Goal: Task Accomplishment & Management: Use online tool/utility

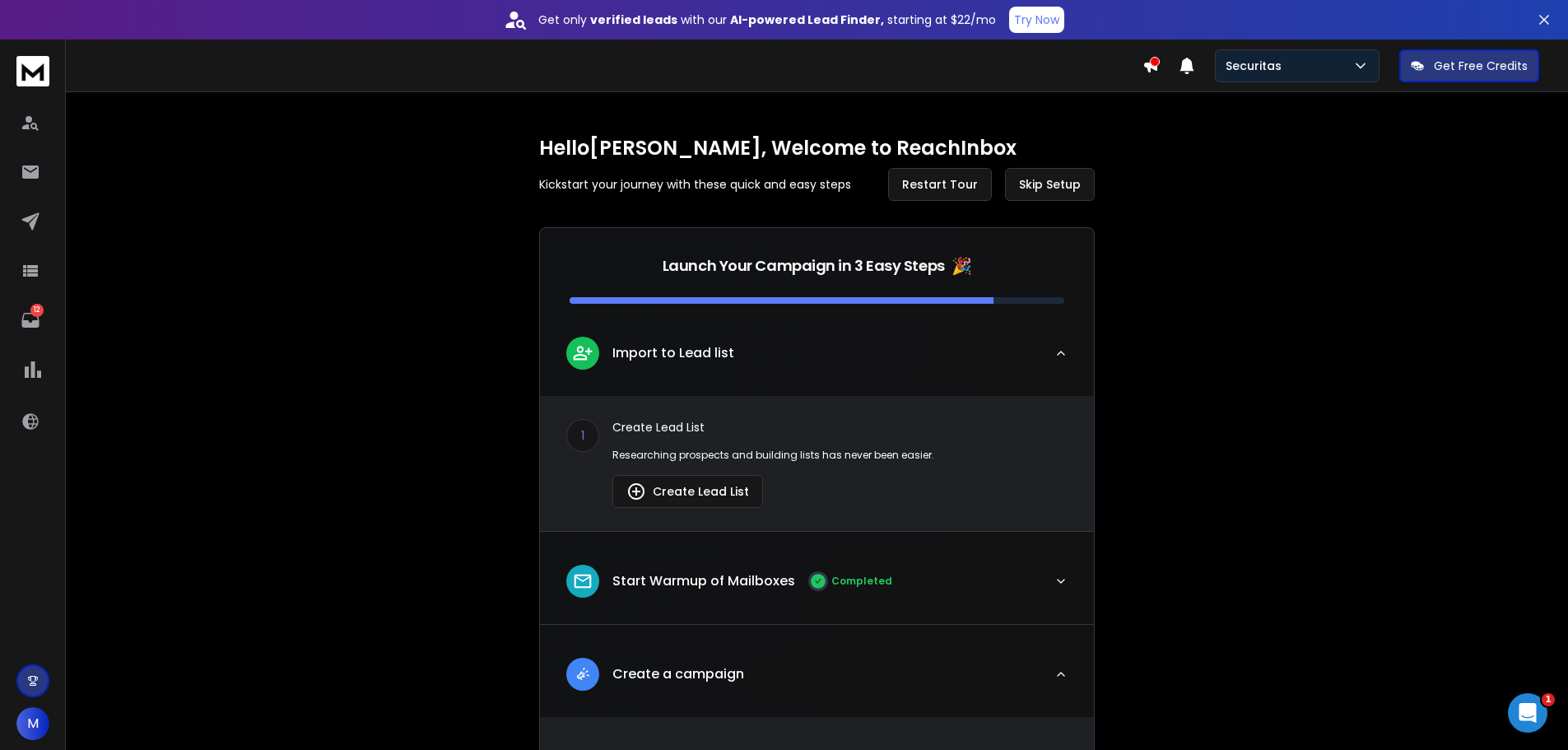
click at [1301, 58] on div "Securitas" at bounding box center [1297, 66] width 143 height 17
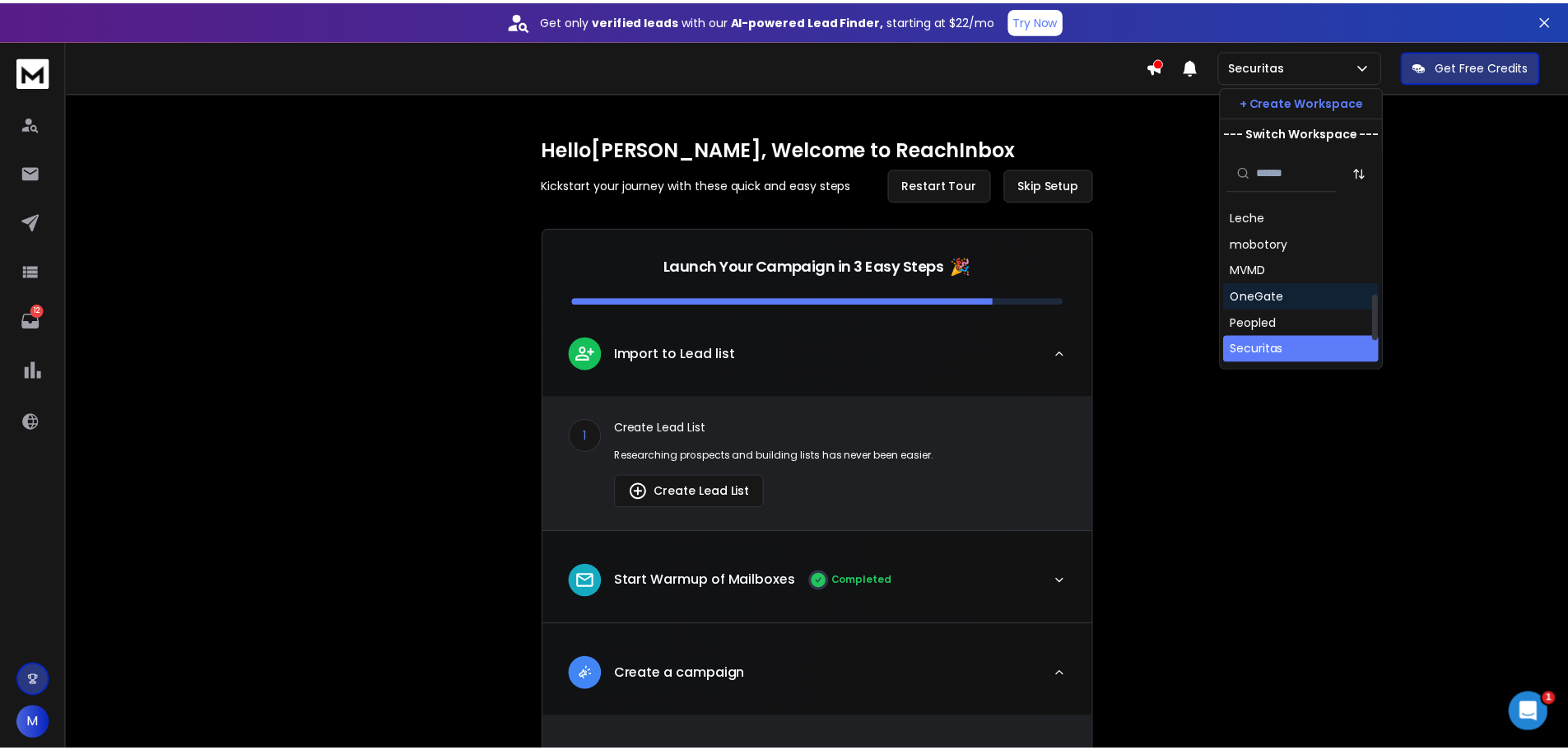
scroll to position [164, 0]
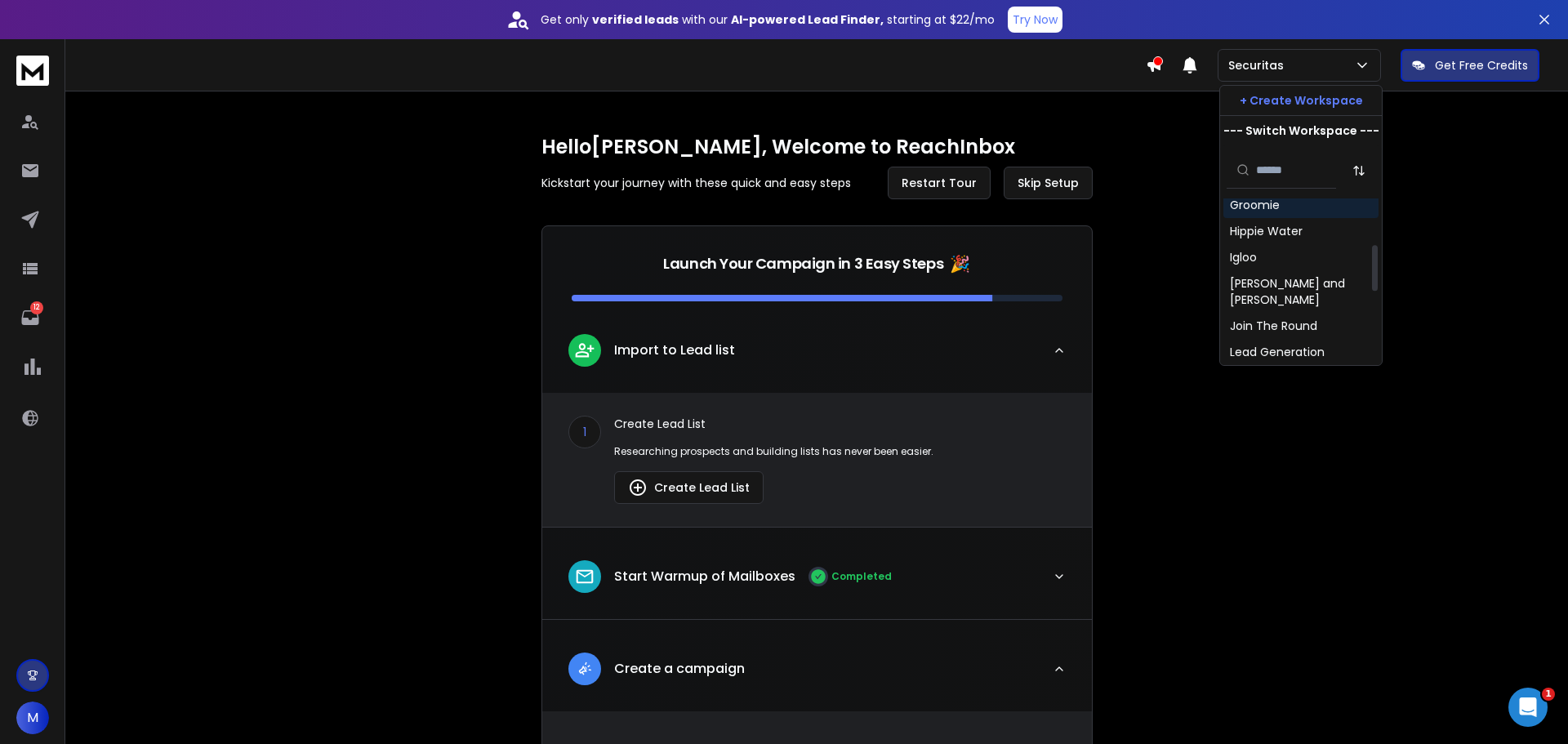
click at [1285, 202] on div "Groomie" at bounding box center [1301, 205] width 155 height 26
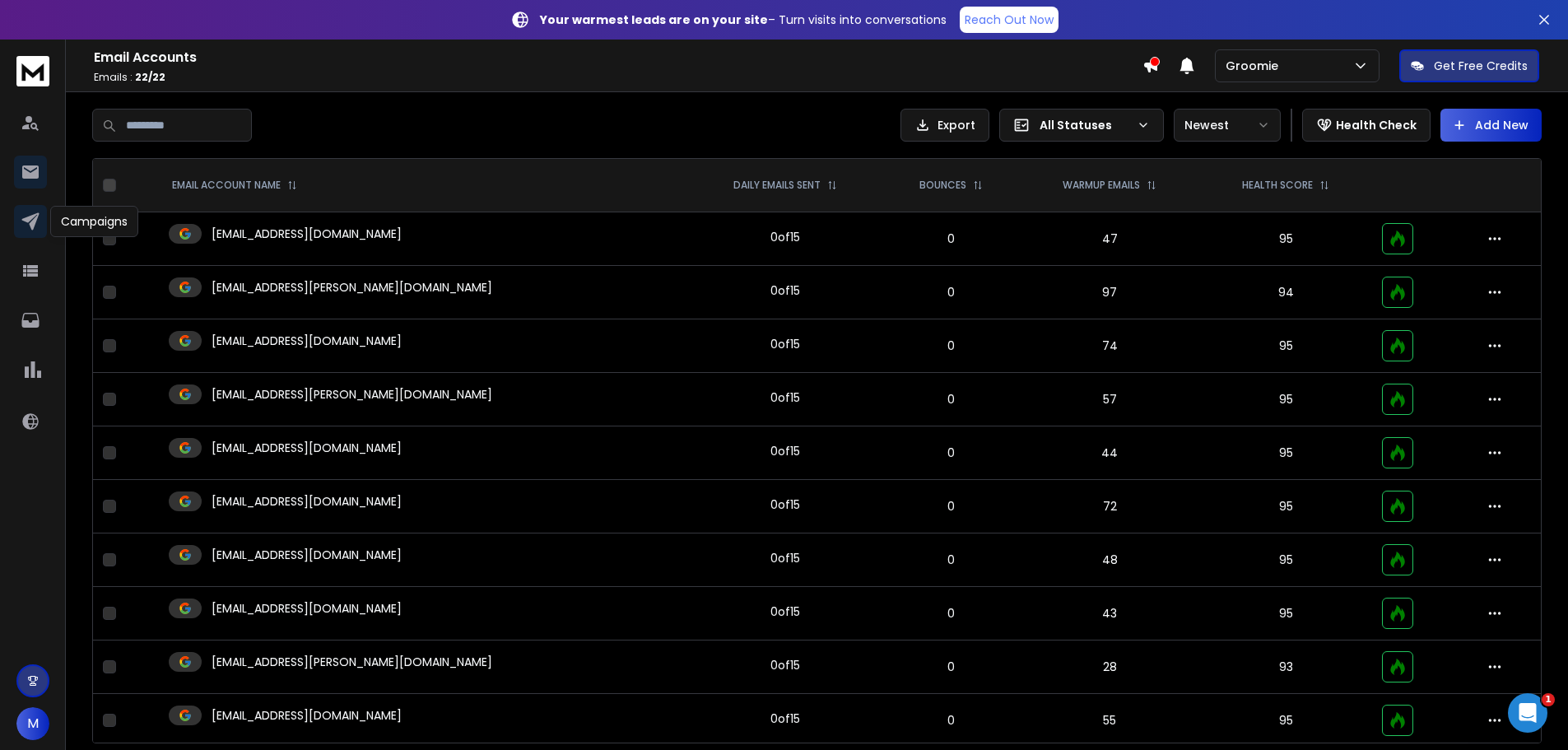
click at [28, 227] on icon at bounding box center [30, 221] width 20 height 20
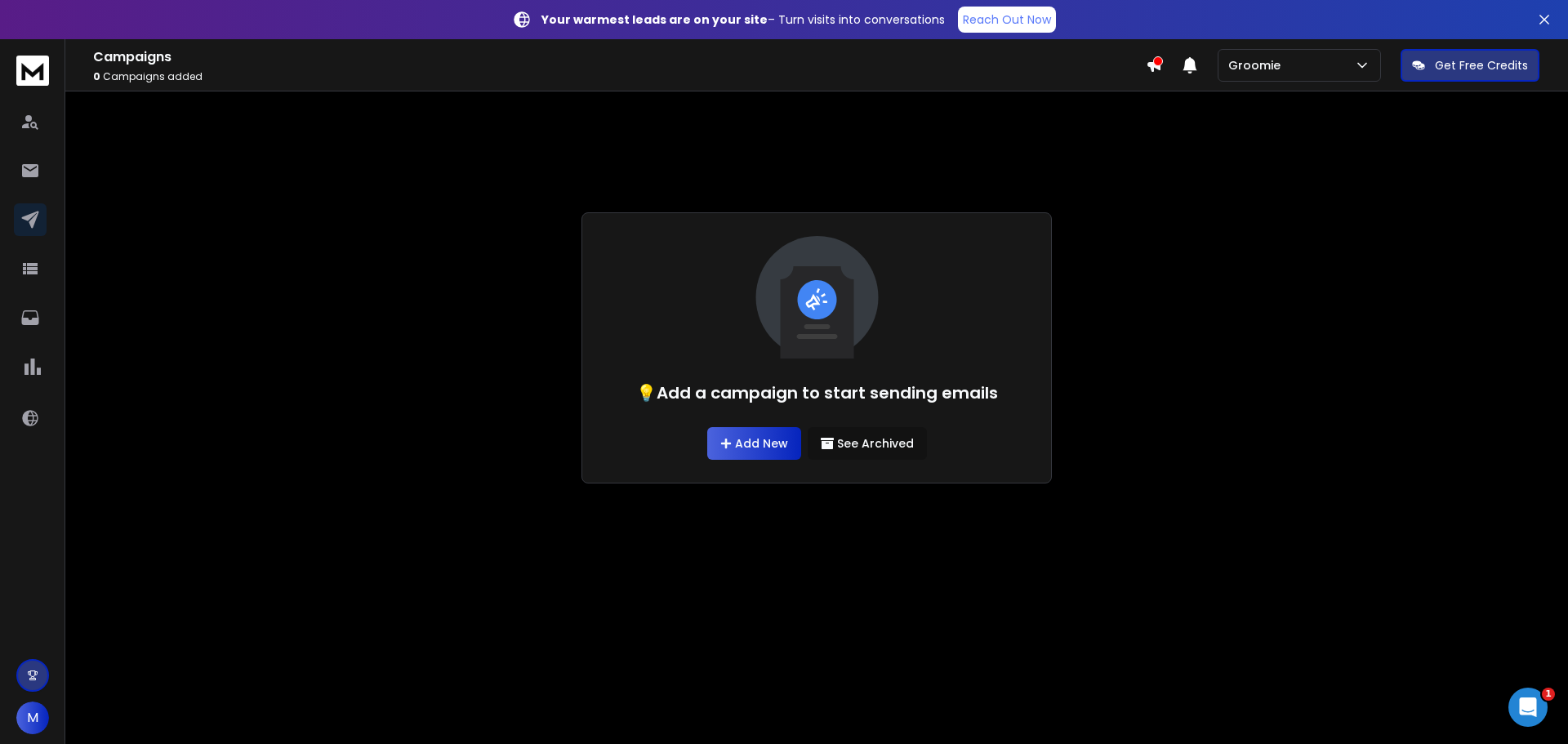
click at [789, 452] on link "Add New" at bounding box center [754, 443] width 94 height 32
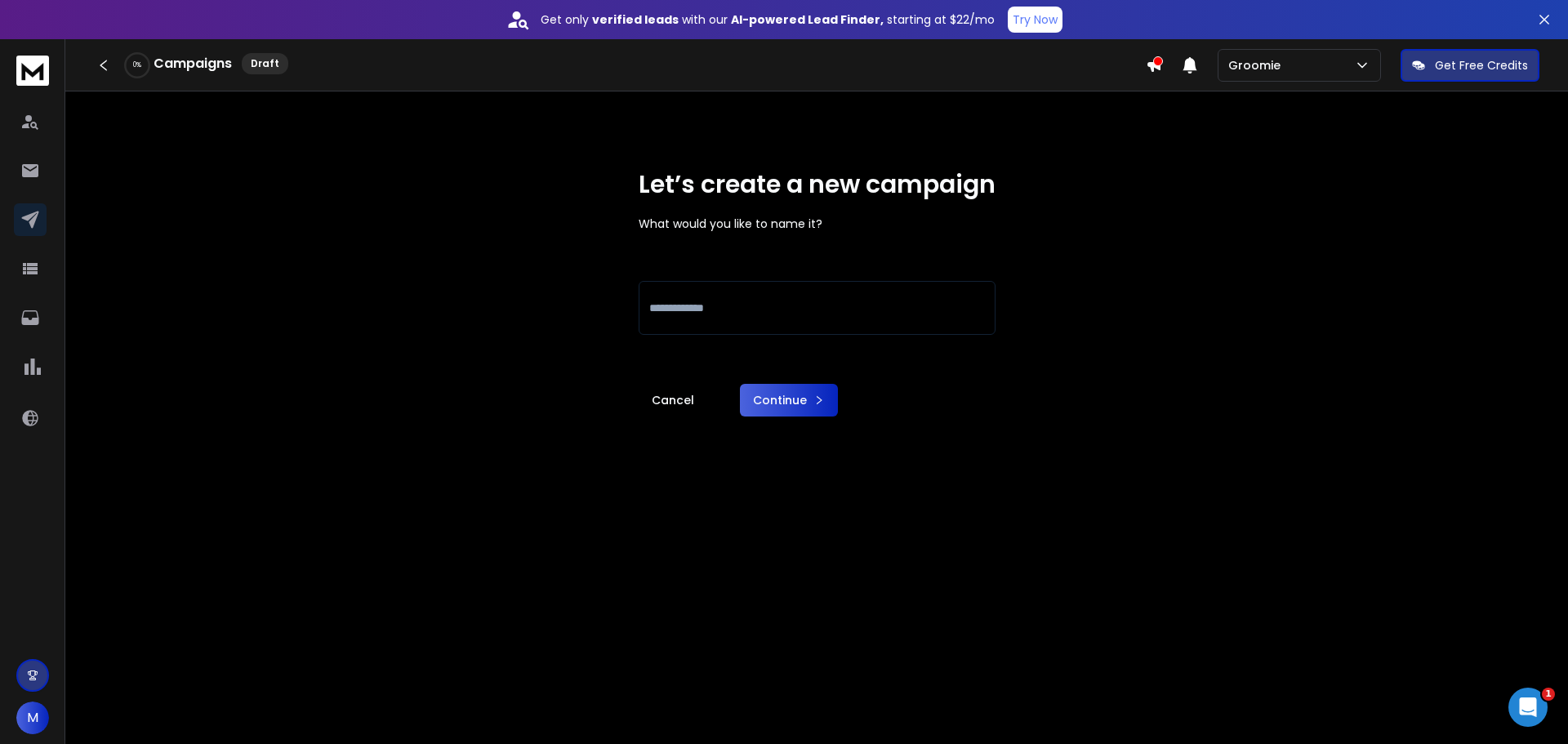
click at [711, 309] on input at bounding box center [817, 308] width 357 height 53
type input "********"
click at [797, 409] on button "Continue" at bounding box center [789, 399] width 98 height 32
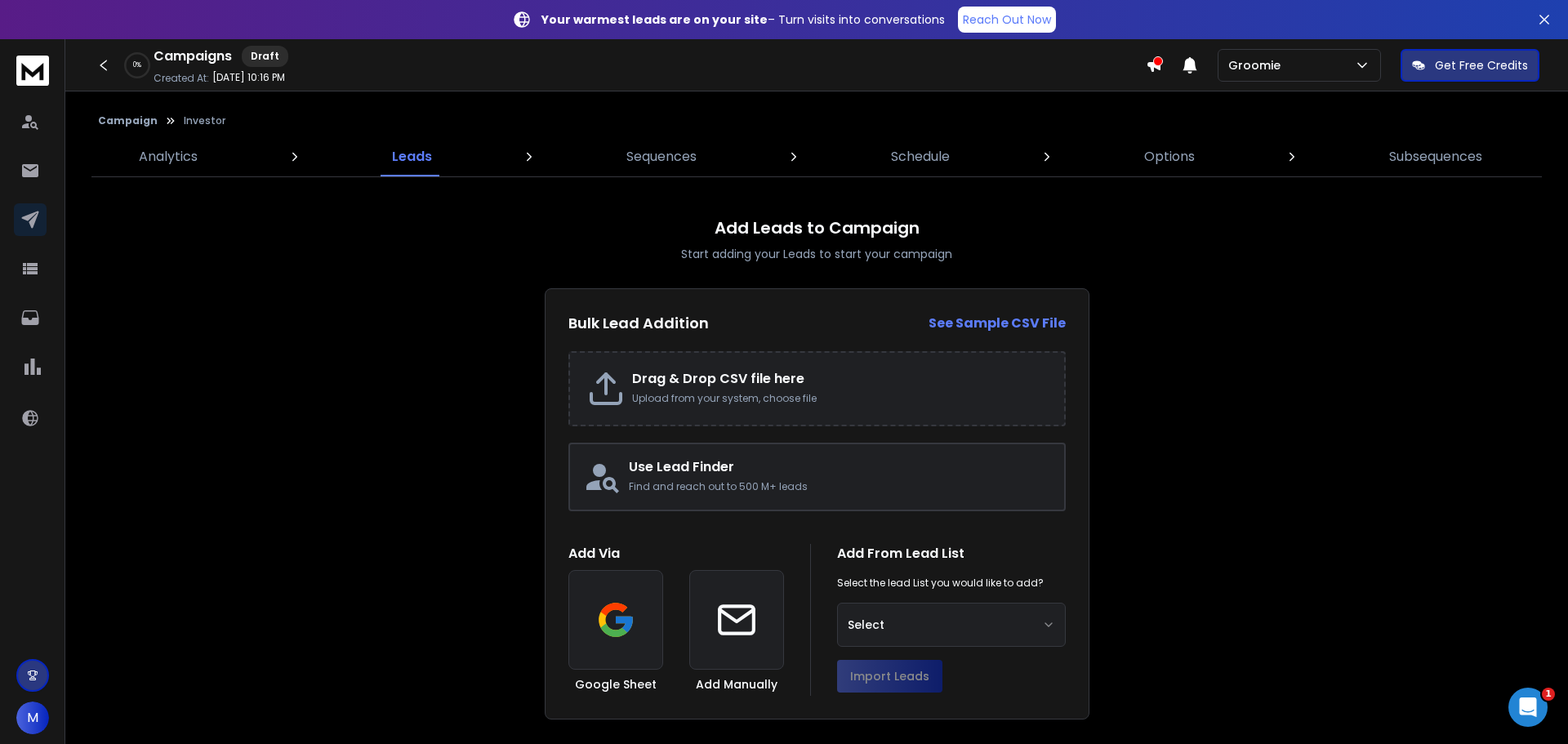
click at [725, 377] on h2 "Drag & Drop CSV file here" at bounding box center [840, 378] width 416 height 19
click at [745, 612] on icon at bounding box center [737, 620] width 41 height 49
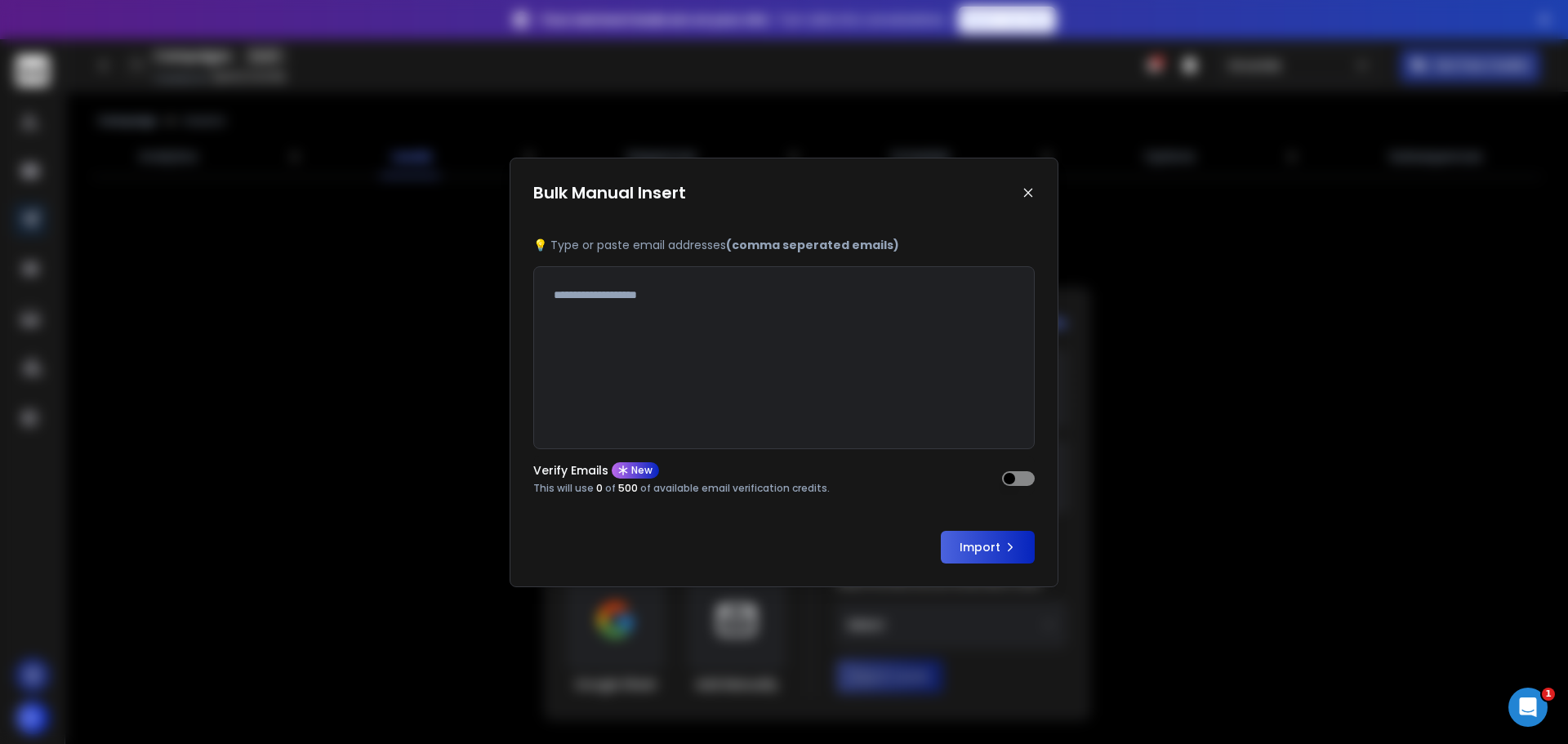
click at [797, 304] on textarea at bounding box center [784, 358] width 501 height 183
type textarea "**********"
click at [1009, 550] on icon "submit" at bounding box center [1010, 547] width 13 height 13
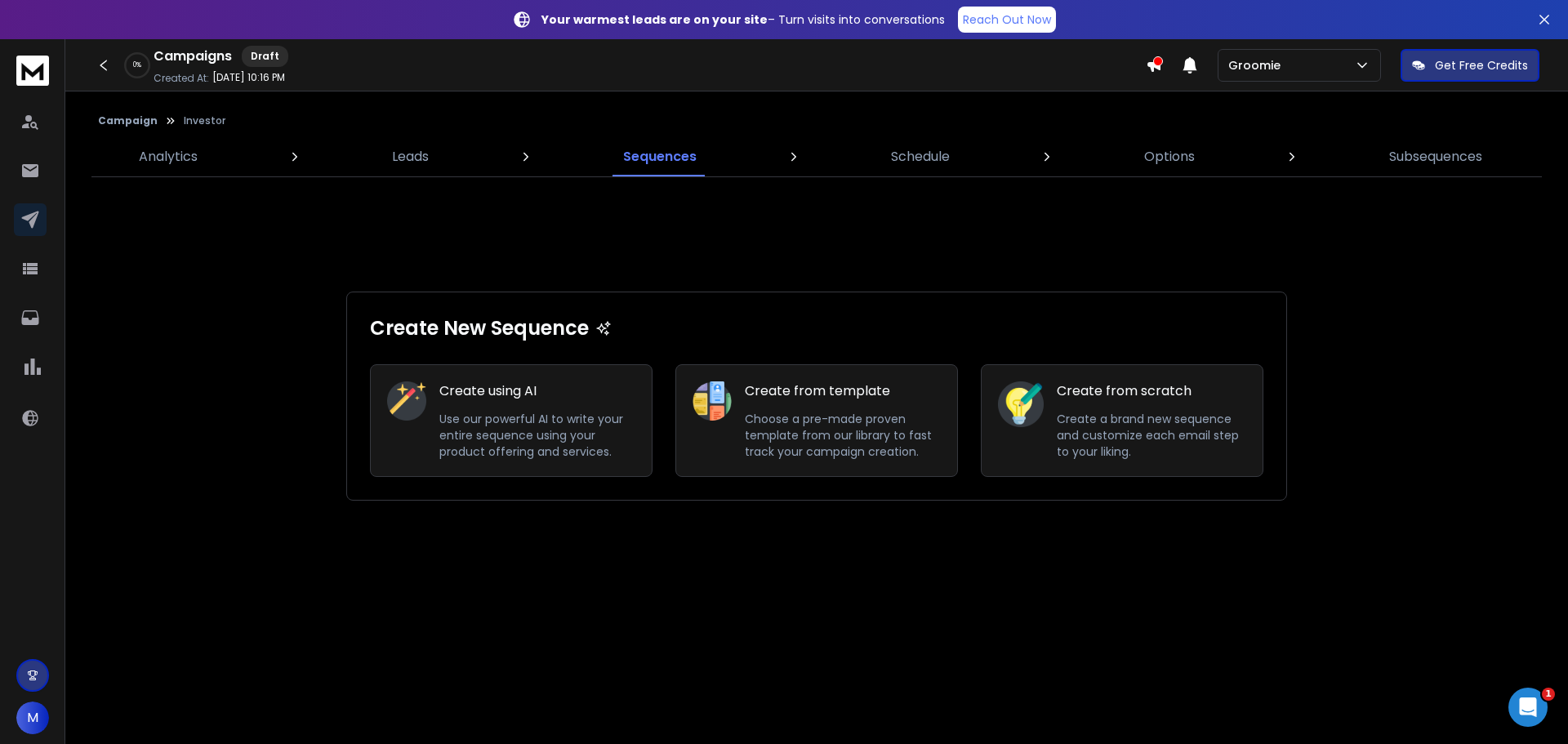
click at [1112, 427] on p "Create a brand new sequence and customize each email step to your liking." at bounding box center [1151, 435] width 190 height 49
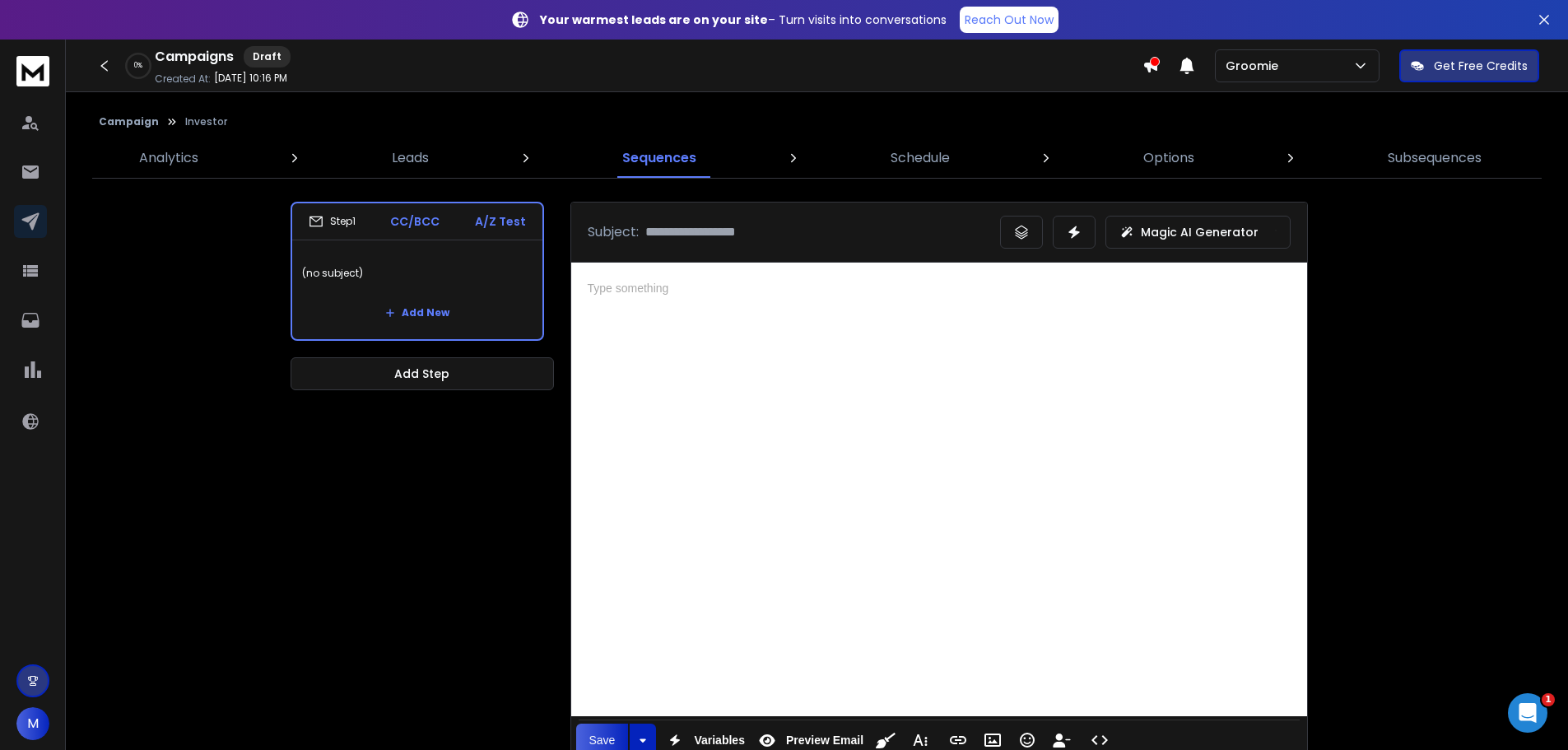
click at [768, 298] on div at bounding box center [939, 488] width 736 height 451
click at [685, 305] on div at bounding box center [939, 488] width 736 height 451
click at [845, 340] on div at bounding box center [939, 488] width 736 height 451
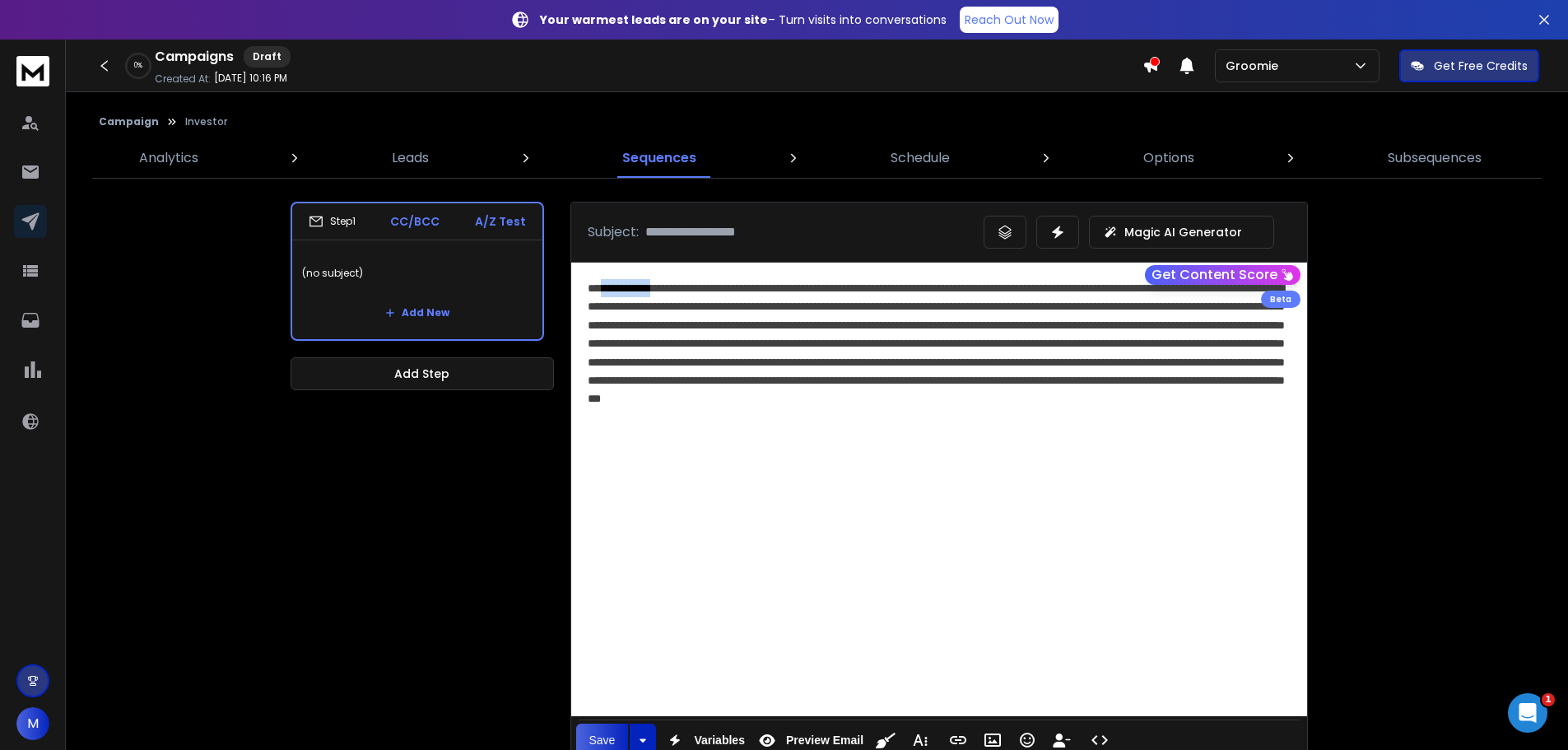
drag, startPoint x: 677, startPoint y: 291, endPoint x: 602, endPoint y: 291, distance: 75.0
click at [602, 291] on div "**********" at bounding box center [938, 352] width 703 height 148
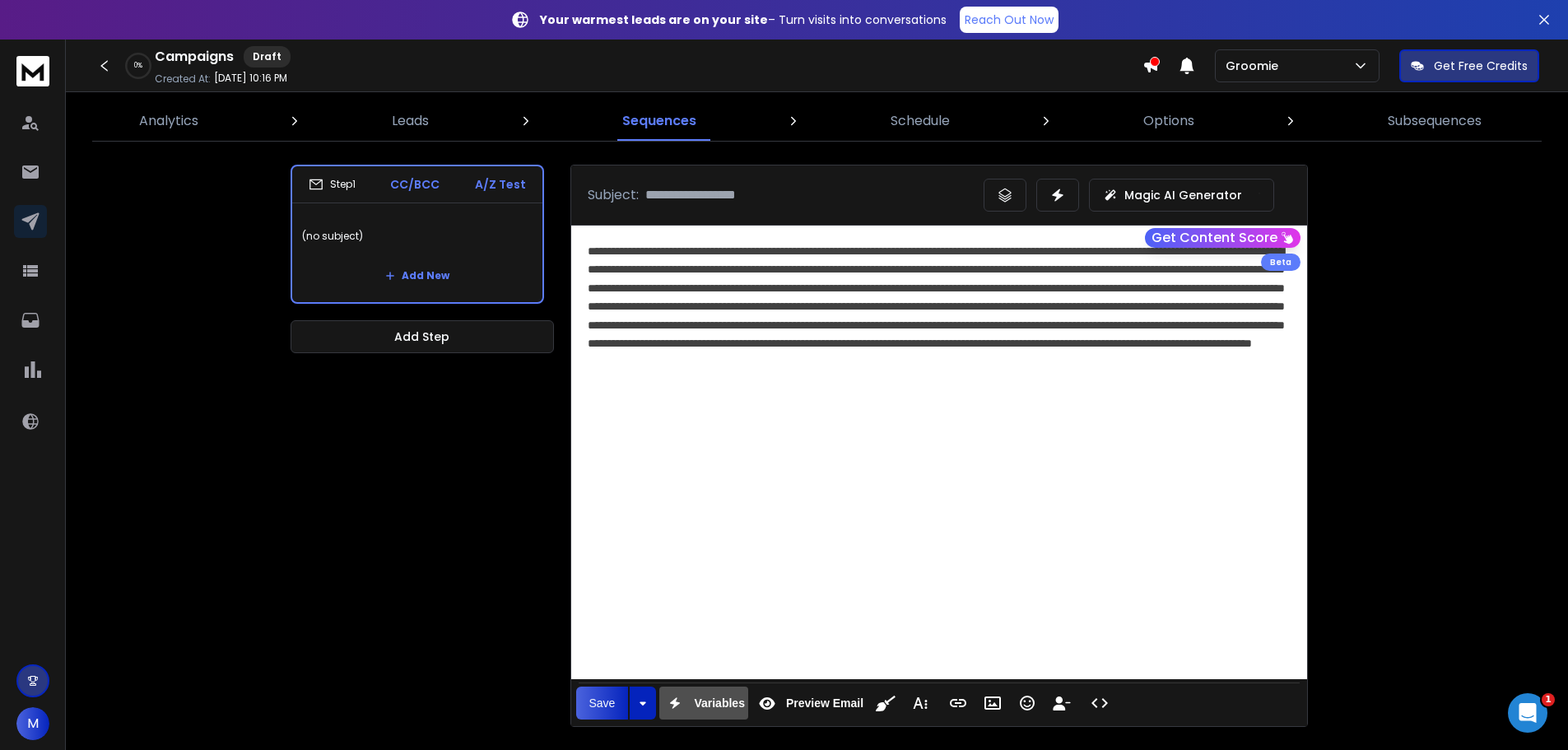
click at [732, 709] on span "Variables" at bounding box center [719, 703] width 58 height 14
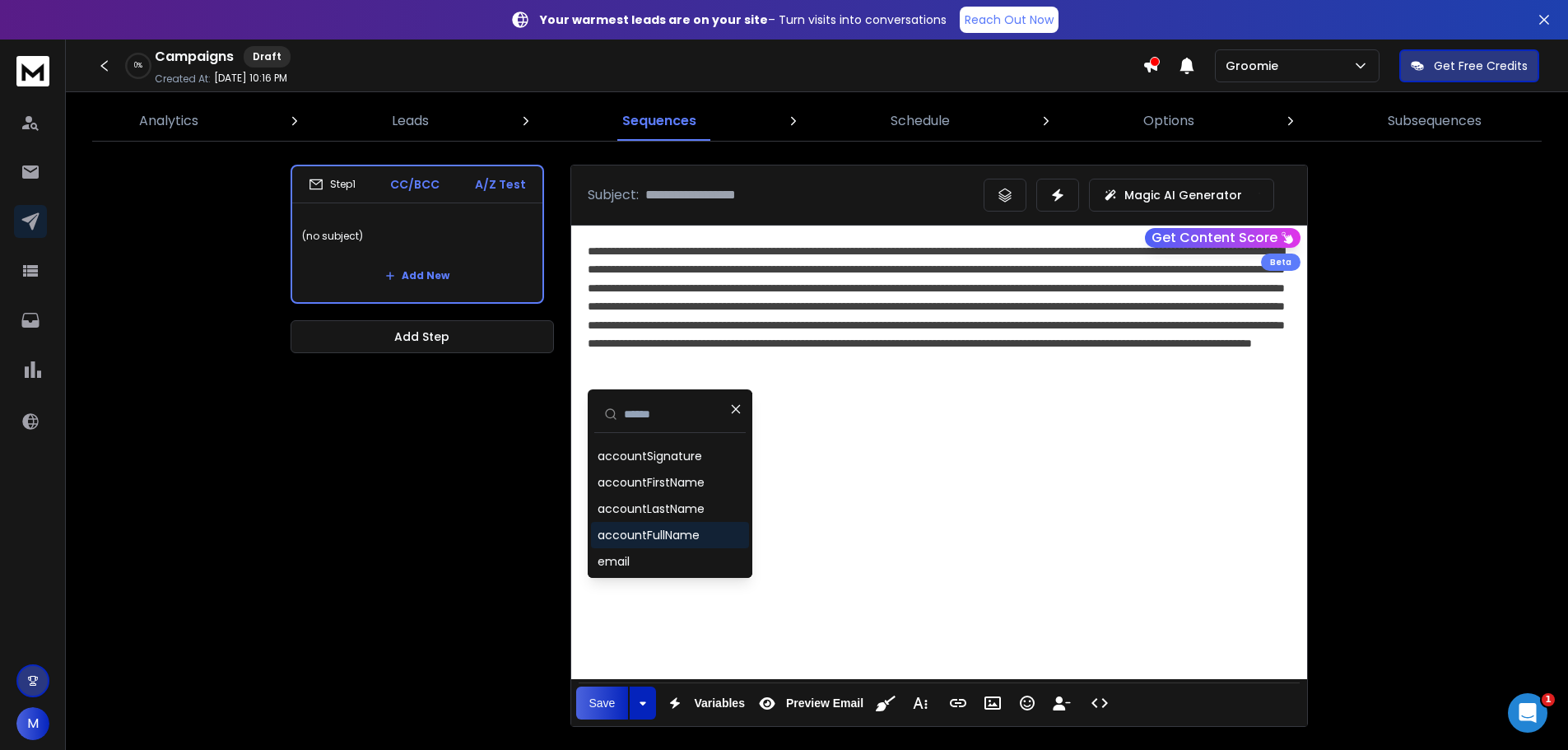
click at [864, 537] on div "**********" at bounding box center [939, 451] width 736 height 451
click at [905, 358] on div "**********" at bounding box center [938, 315] width 703 height 148
click at [1074, 403] on div "**********" at bounding box center [939, 451] width 736 height 451
click at [738, 412] on icon at bounding box center [736, 410] width 9 height 9
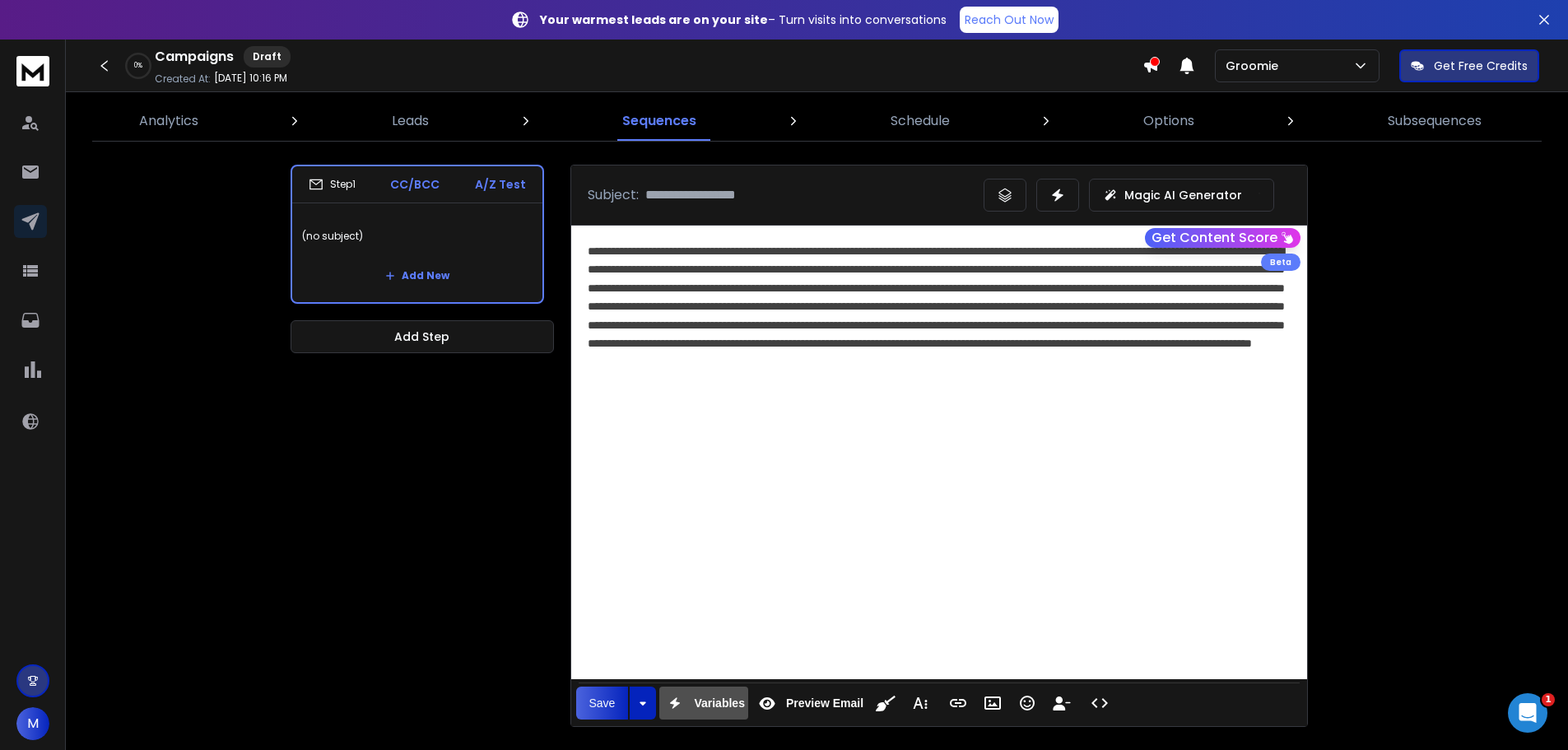
click at [710, 704] on span "Variables" at bounding box center [719, 703] width 58 height 14
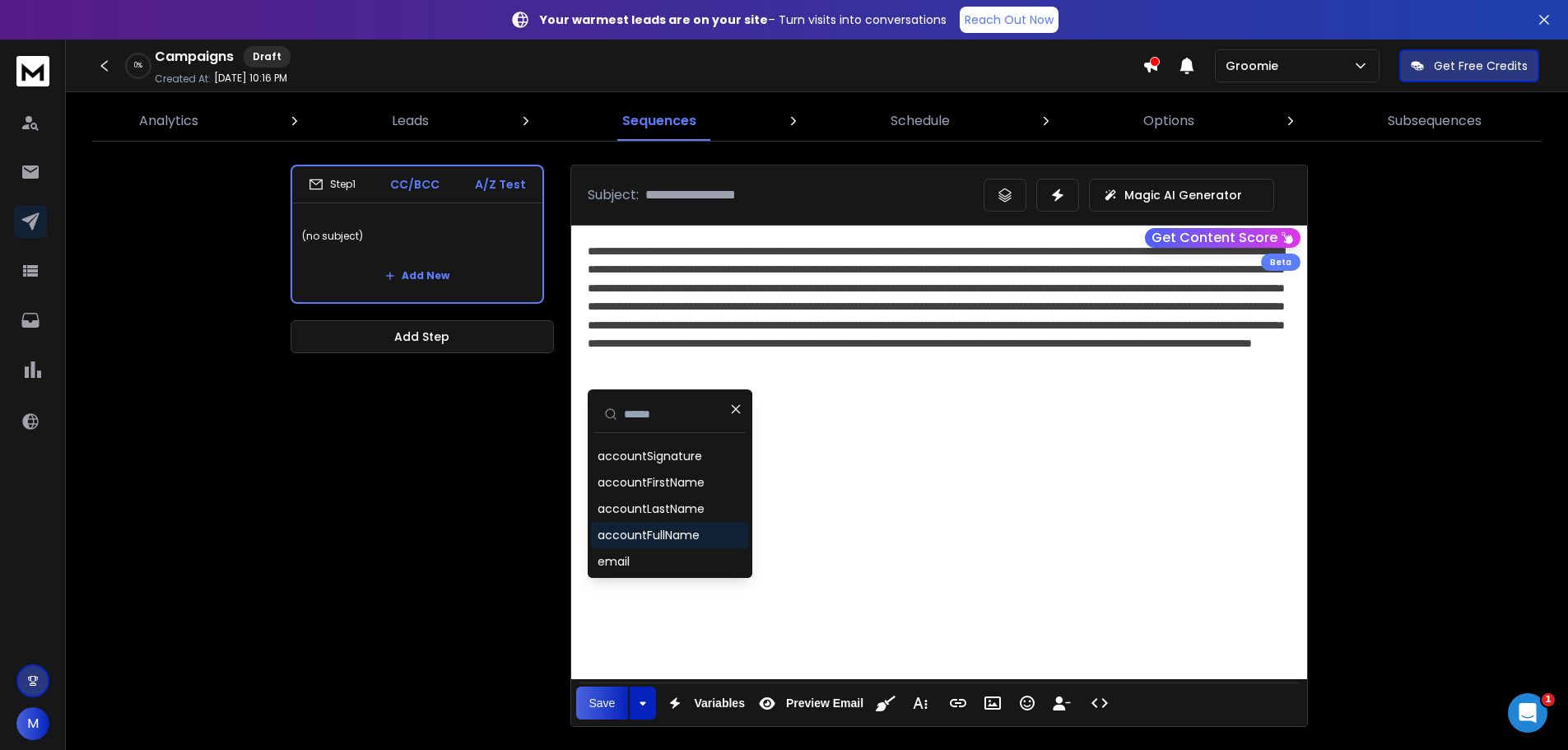
click at [738, 408] on icon at bounding box center [736, 409] width 13 height 13
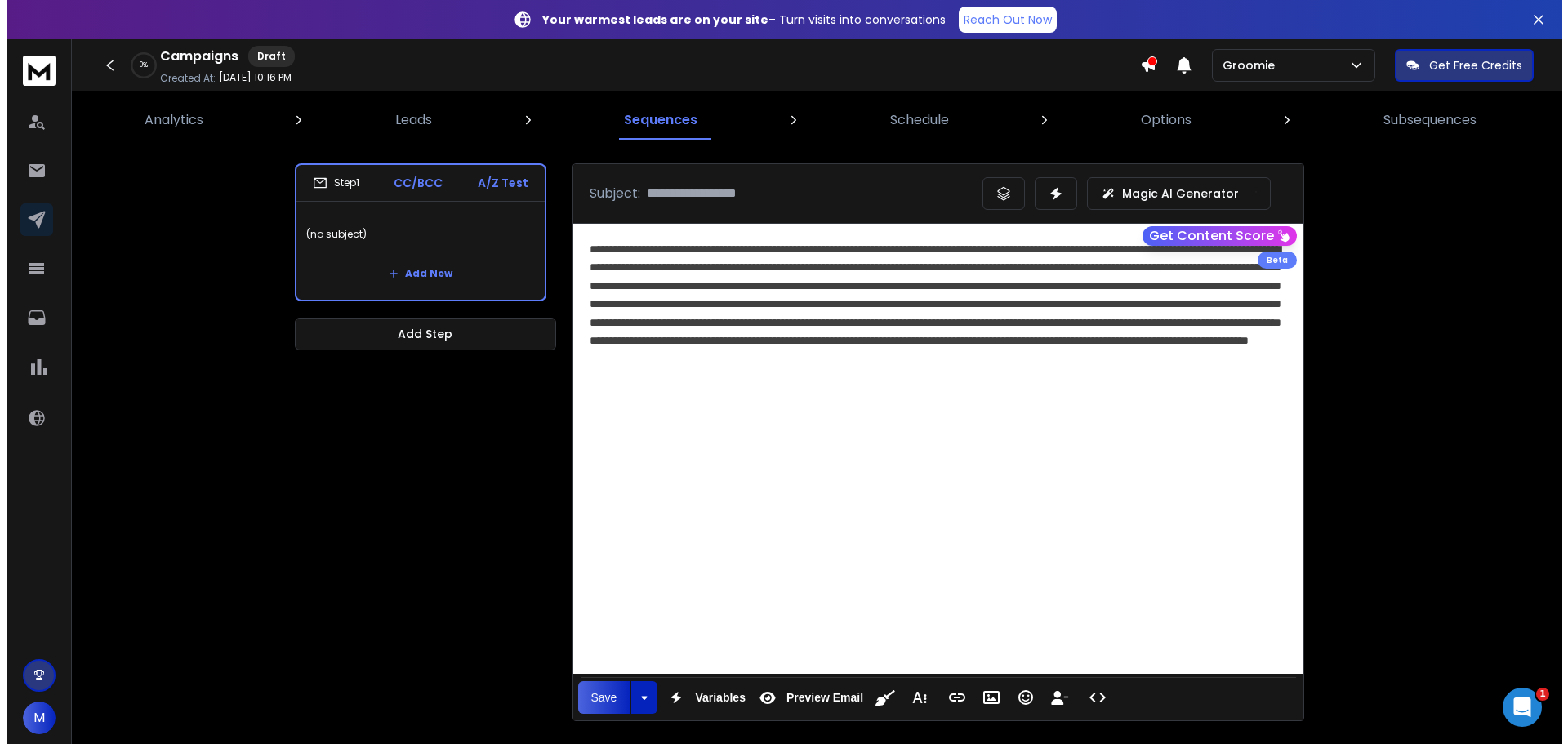
scroll to position [0, 0]
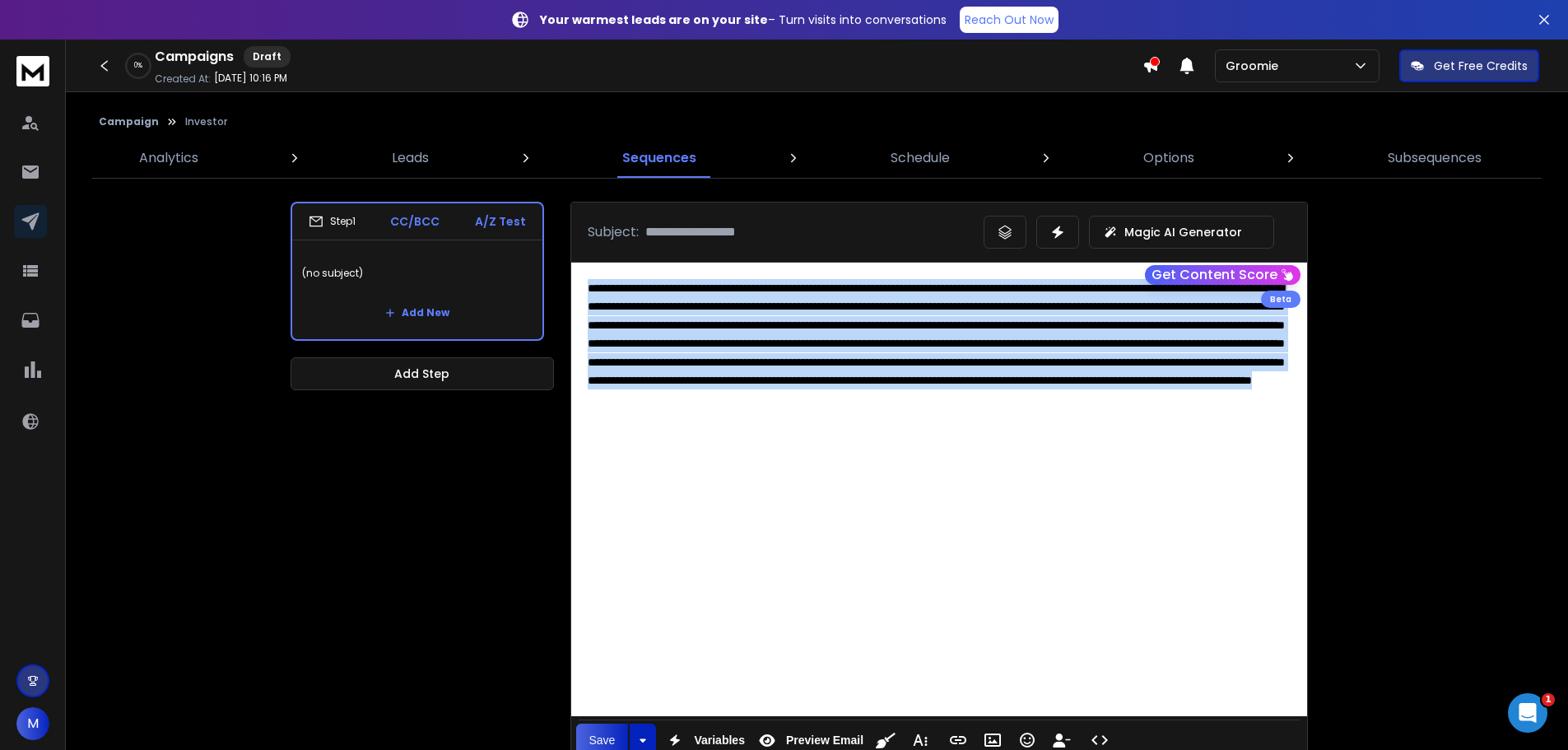
drag, startPoint x: 1114, startPoint y: 425, endPoint x: 526, endPoint y: 252, distance: 612.9
click at [526, 252] on div "Step 1 CC/BCC A/Z Test (no subject) Add New Add Step Subject: Magic AI Generato…" at bounding box center [817, 482] width 1053 height 562
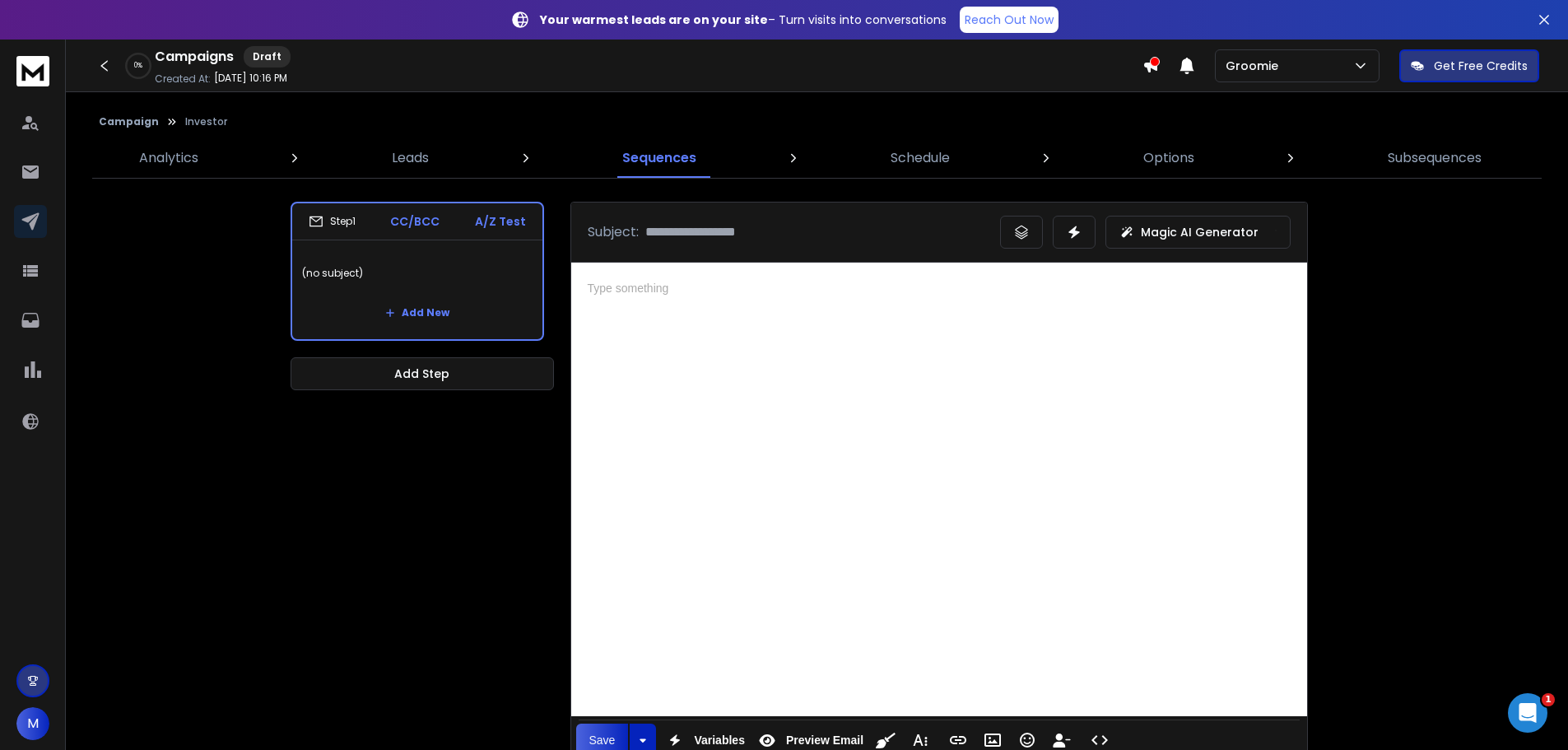
drag, startPoint x: 709, startPoint y: 388, endPoint x: 697, endPoint y: 355, distance: 35.1
click at [709, 383] on div at bounding box center [939, 488] width 736 height 451
click at [434, 159] on link "Leads" at bounding box center [410, 158] width 57 height 40
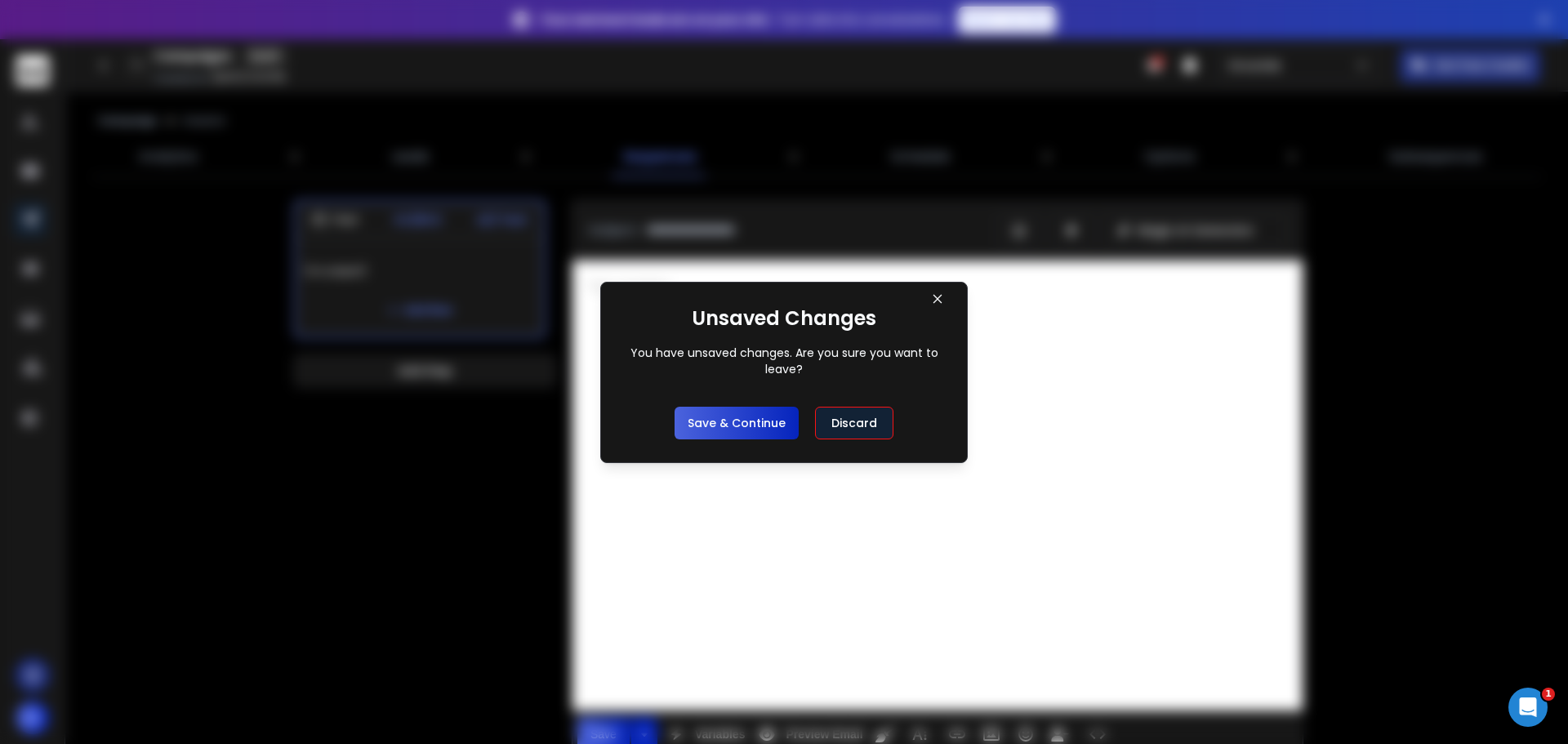
click at [862, 414] on button "Discard" at bounding box center [854, 422] width 78 height 32
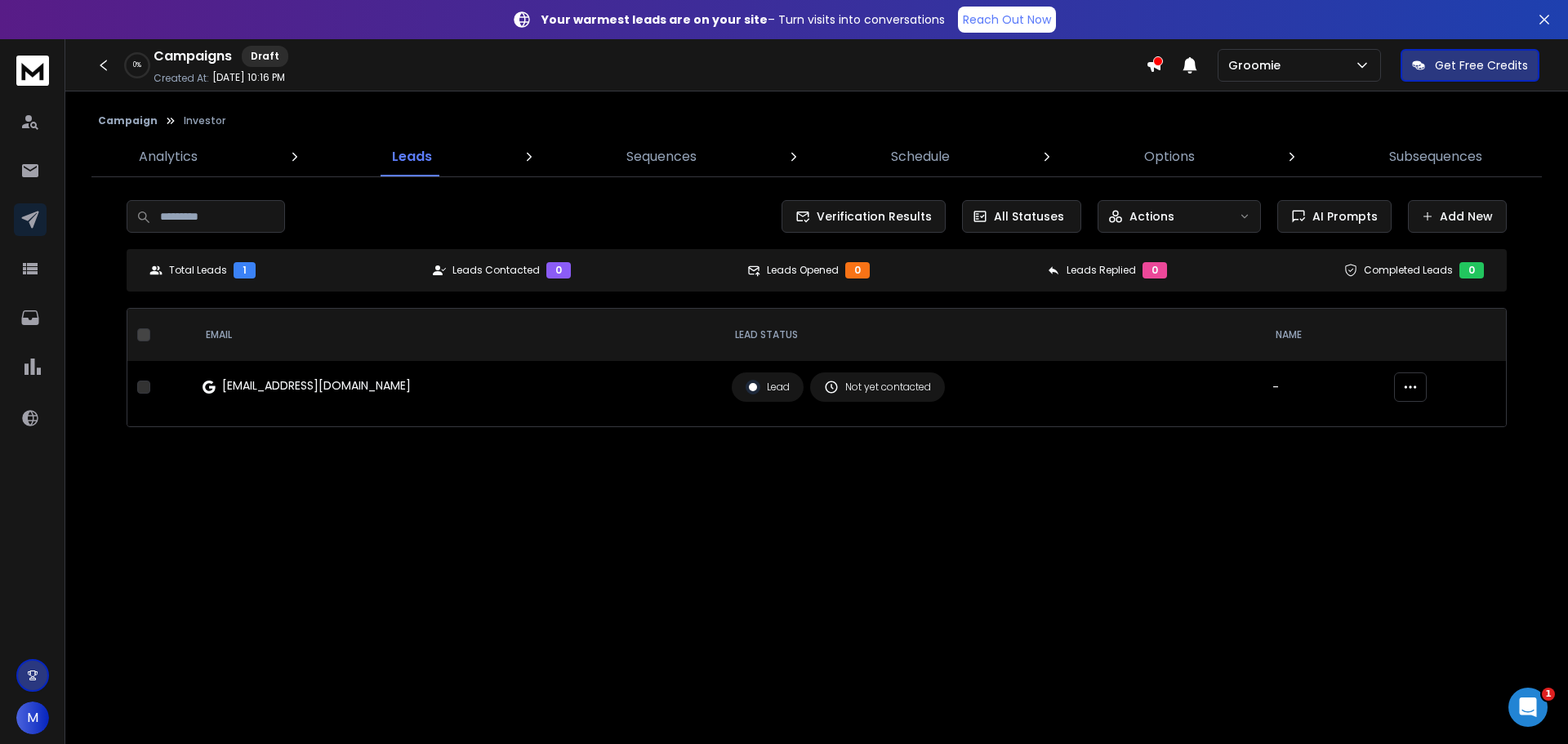
click at [1409, 384] on button "button" at bounding box center [1409, 387] width 32 height 30
click at [1365, 428] on p "Delete Lead" at bounding box center [1371, 422] width 68 height 17
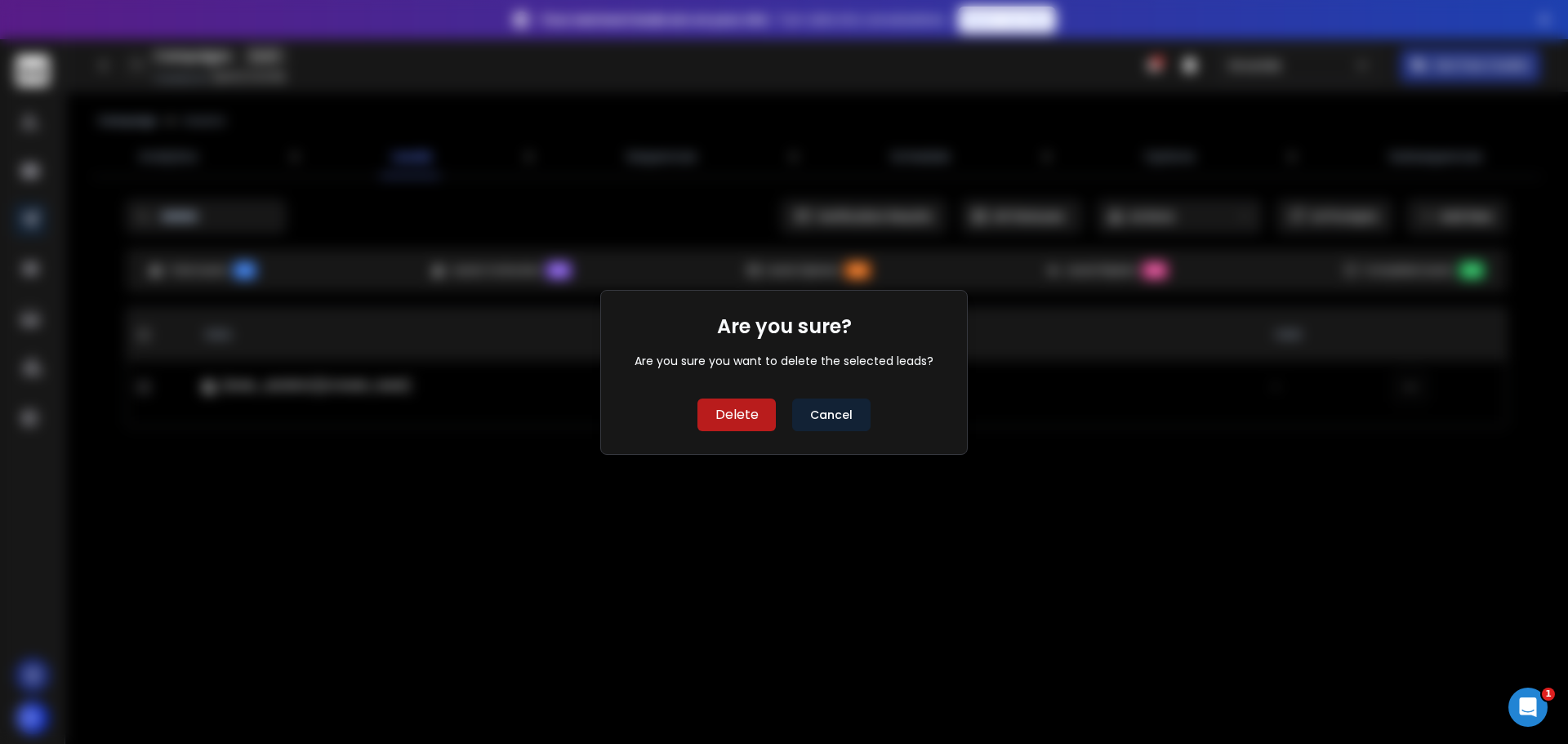
click at [747, 418] on button "Delete" at bounding box center [737, 414] width 78 height 32
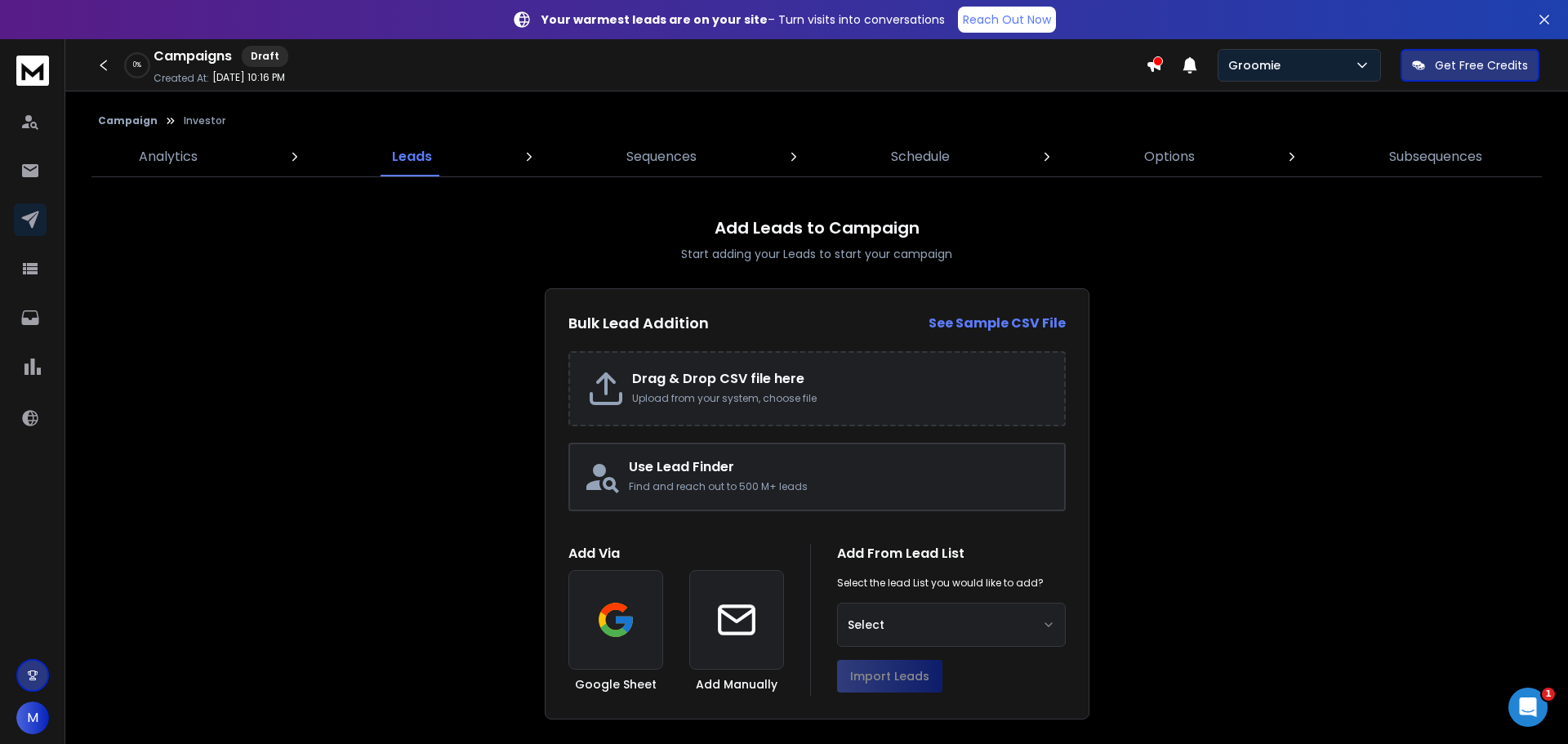
click at [1326, 76] on button "Groomie" at bounding box center [1299, 65] width 163 height 32
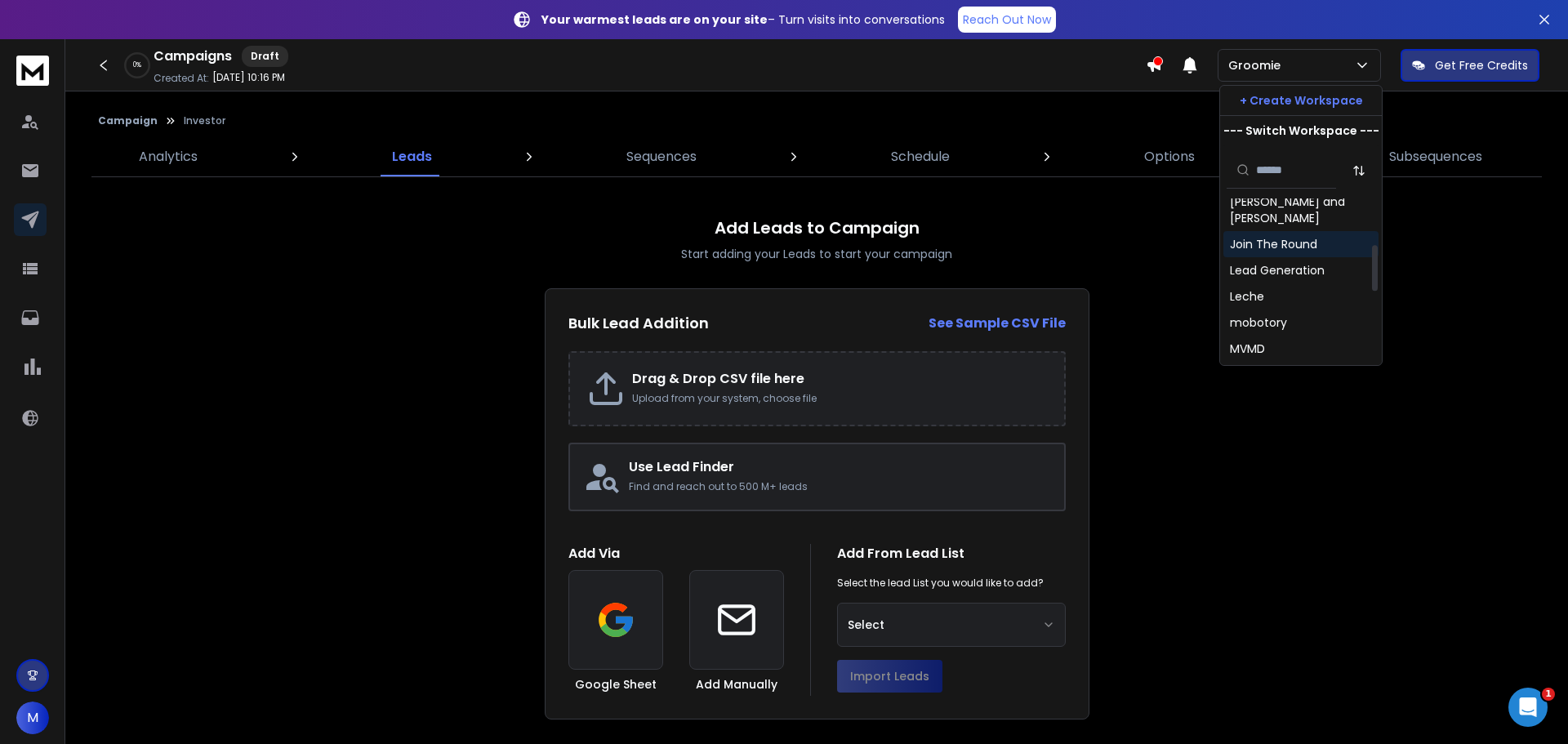
scroll to position [163, 0]
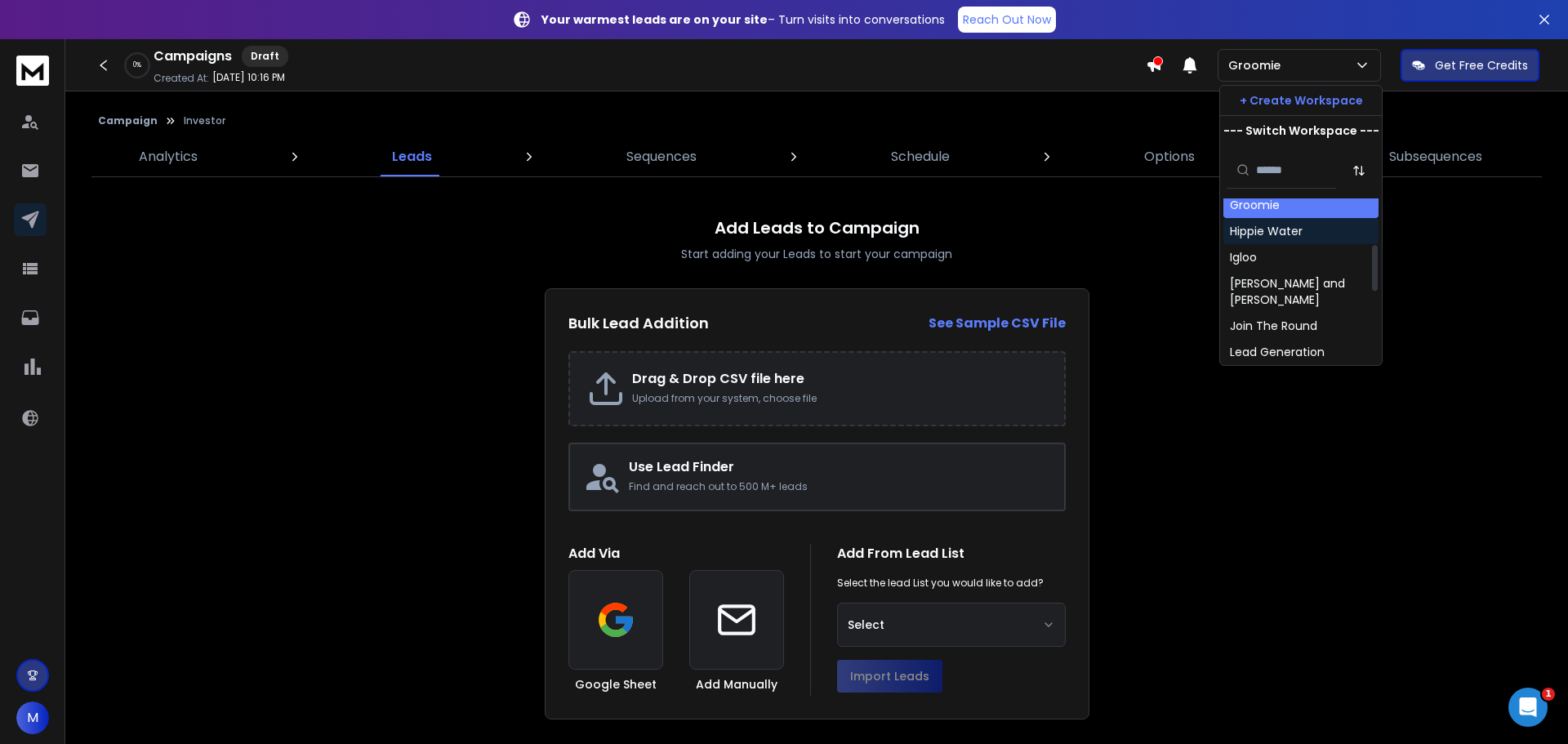
click at [1288, 233] on div "Hippie Water" at bounding box center [1266, 231] width 73 height 17
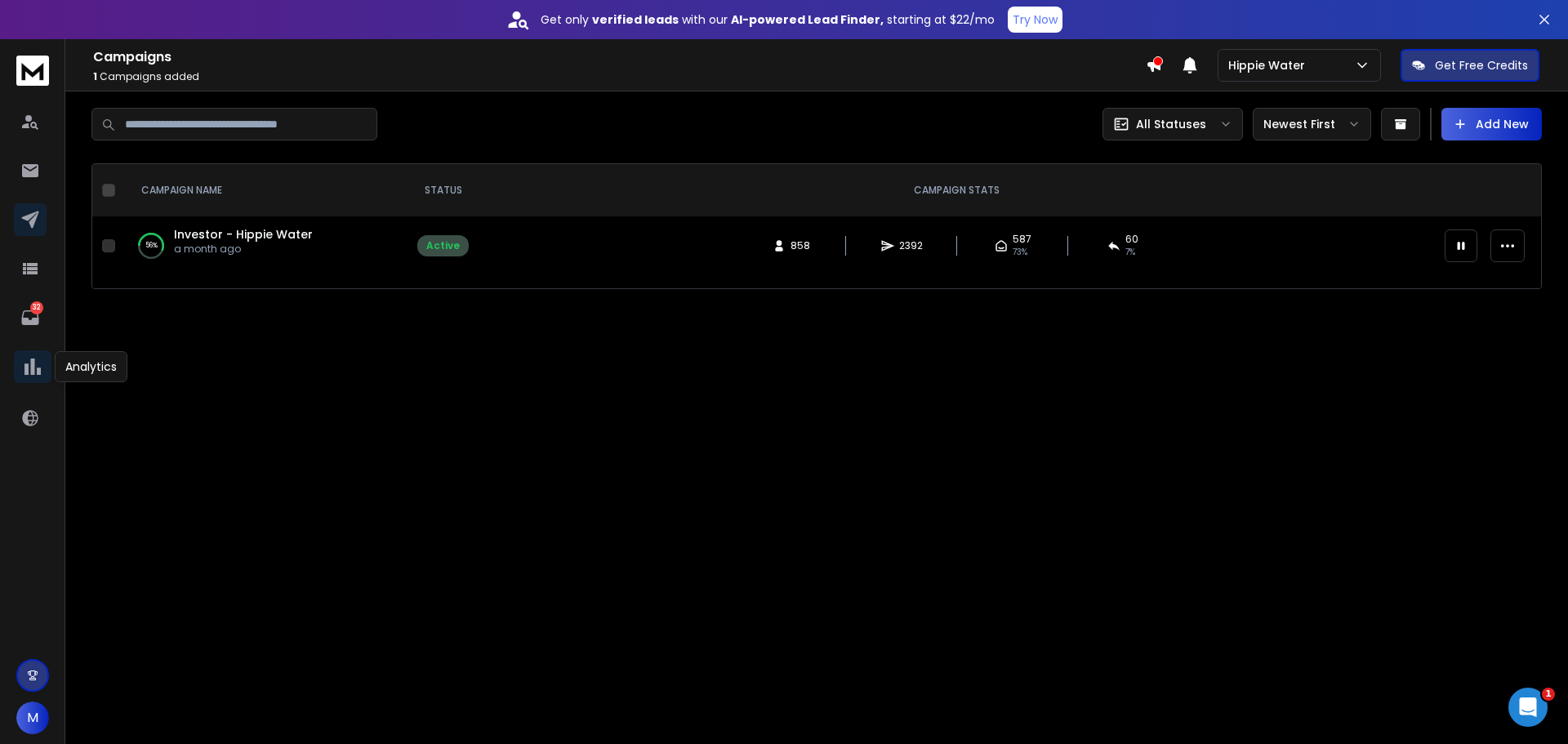
click at [37, 353] on link at bounding box center [32, 366] width 38 height 38
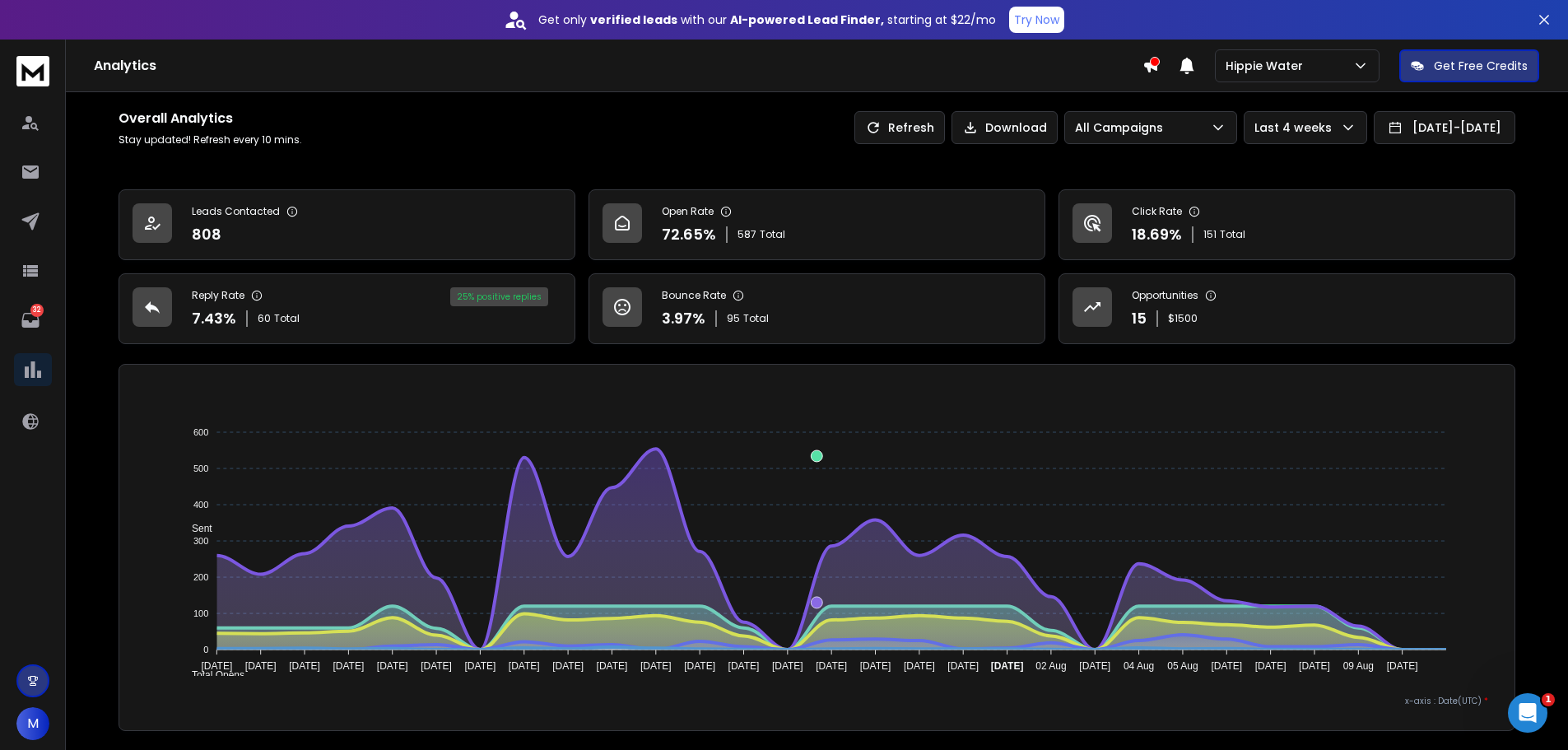
click at [699, 322] on p "3.97 %" at bounding box center [683, 318] width 44 height 23
click at [42, 217] on link at bounding box center [30, 221] width 33 height 33
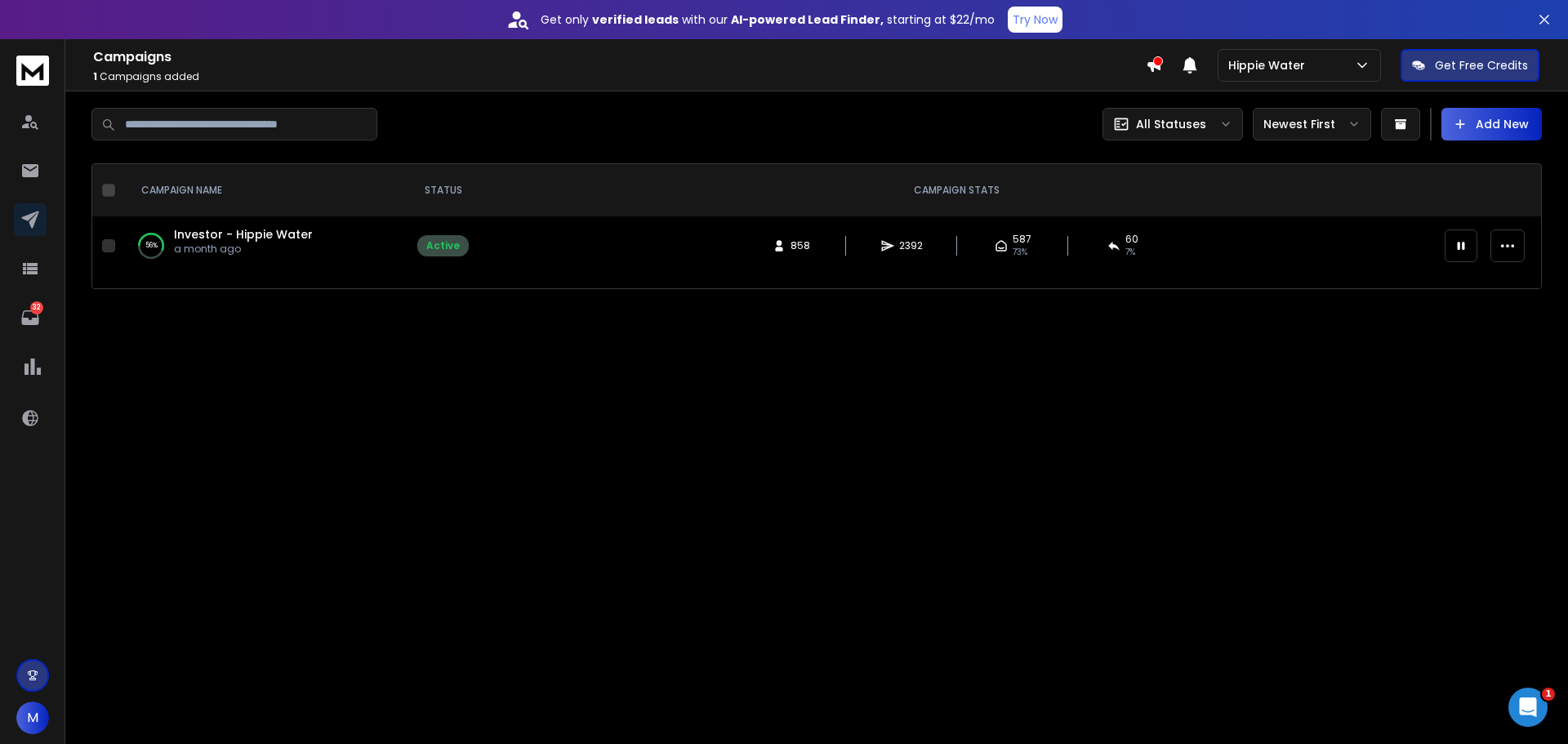
click at [530, 268] on td "858 2392 587 73 % 60 7 %" at bounding box center [956, 246] width 956 height 59
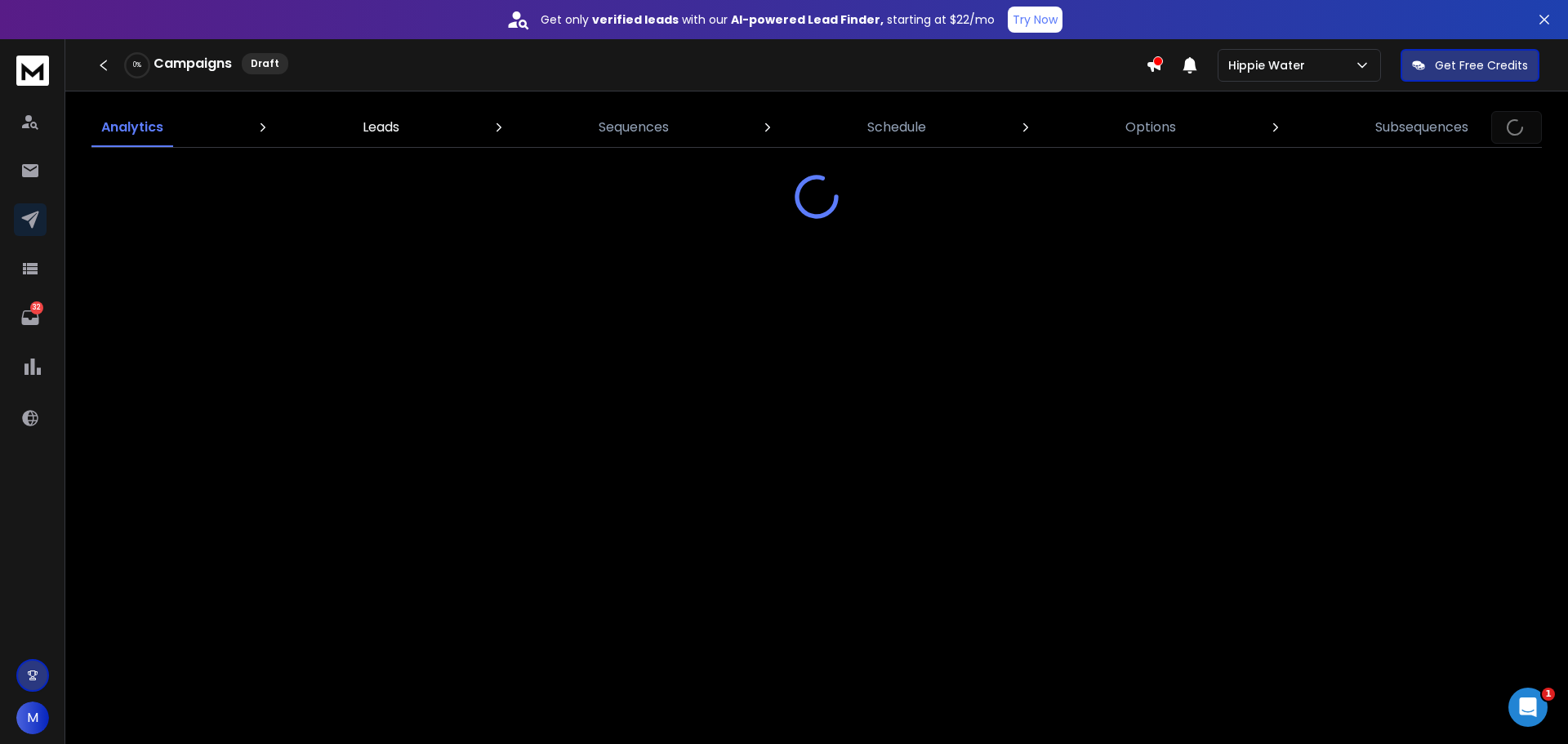
click at [383, 115] on link "Leads" at bounding box center [381, 127] width 56 height 40
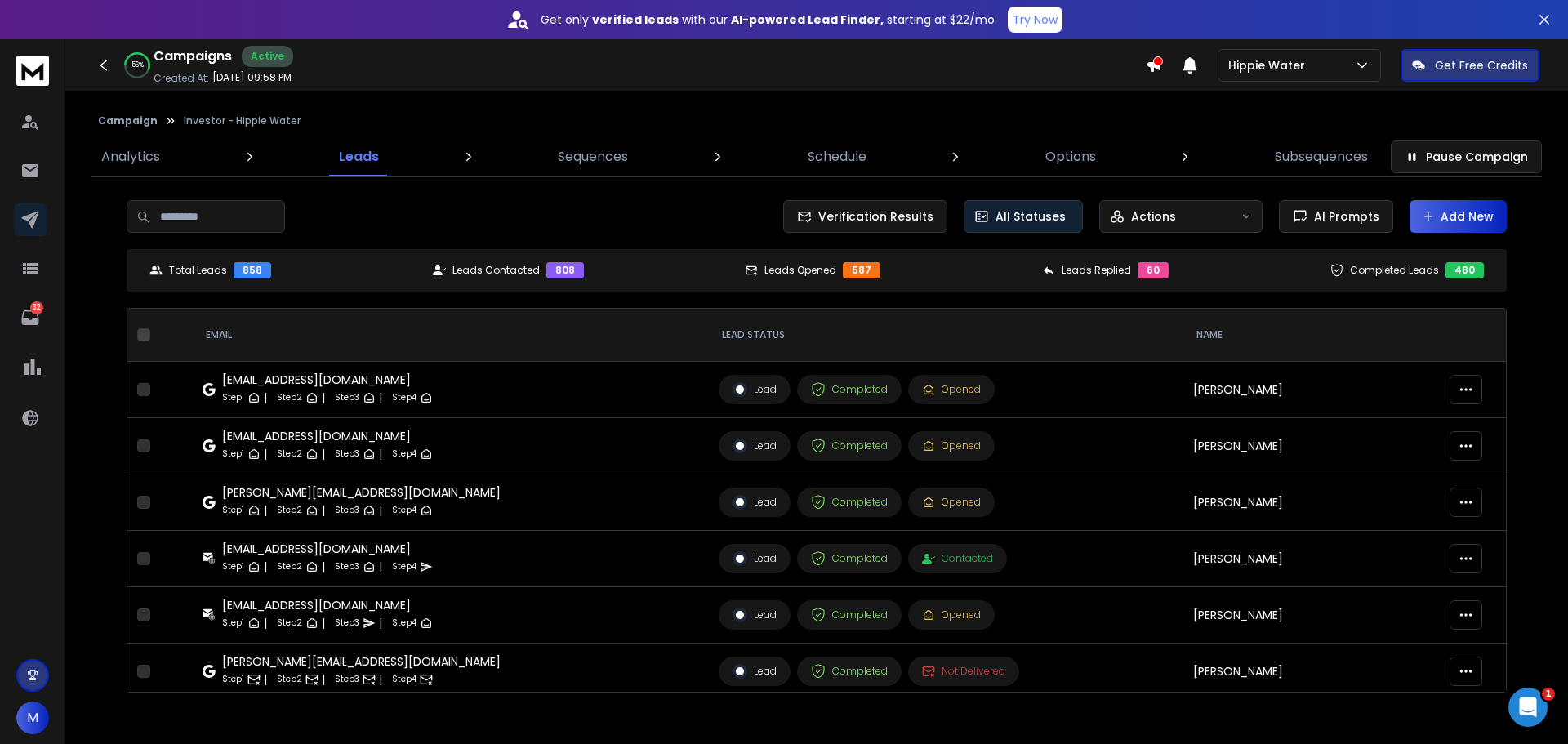
click at [1039, 218] on p "All Statuses" at bounding box center [1031, 217] width 70 height 17
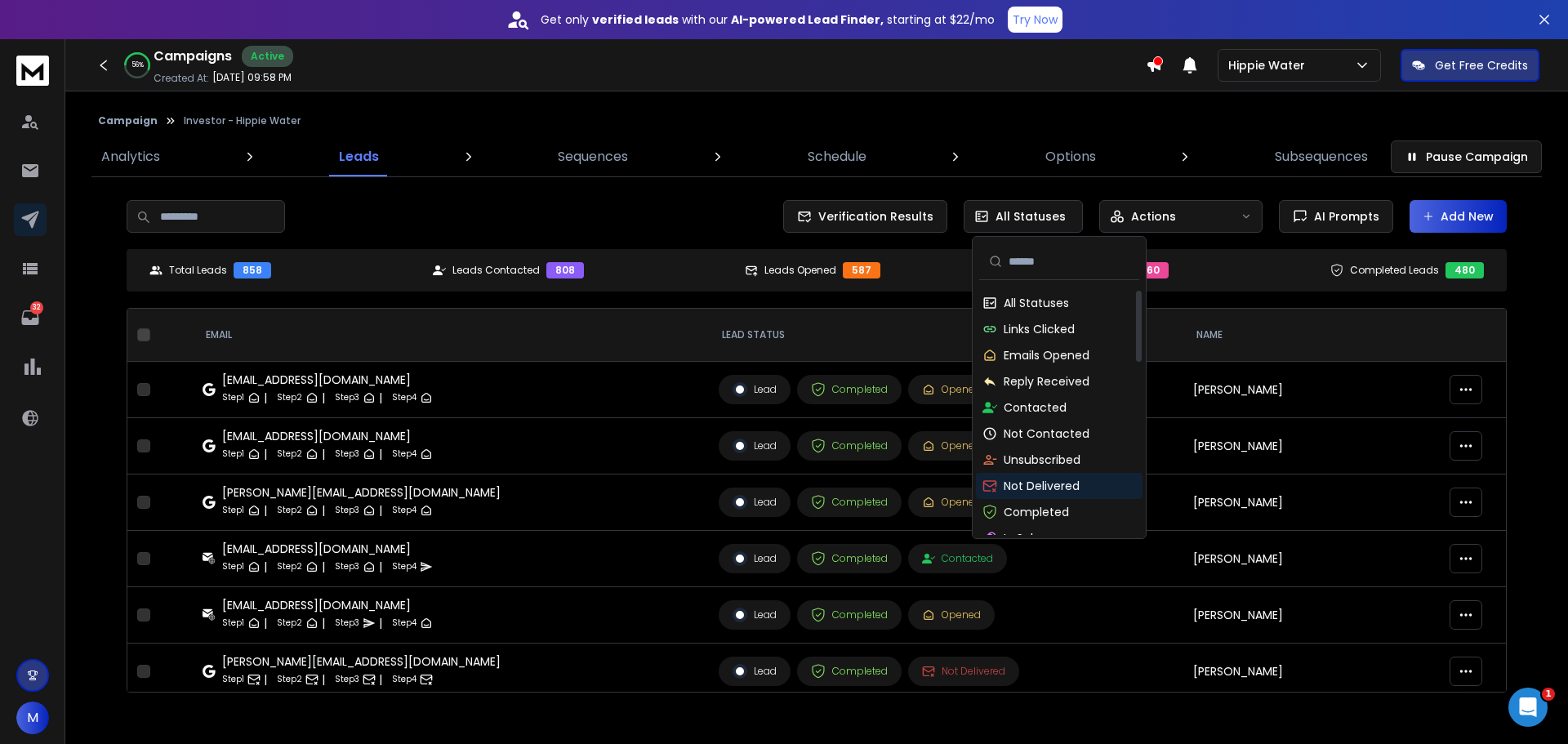
click at [1075, 490] on p "Not Delivered" at bounding box center [1042, 486] width 76 height 17
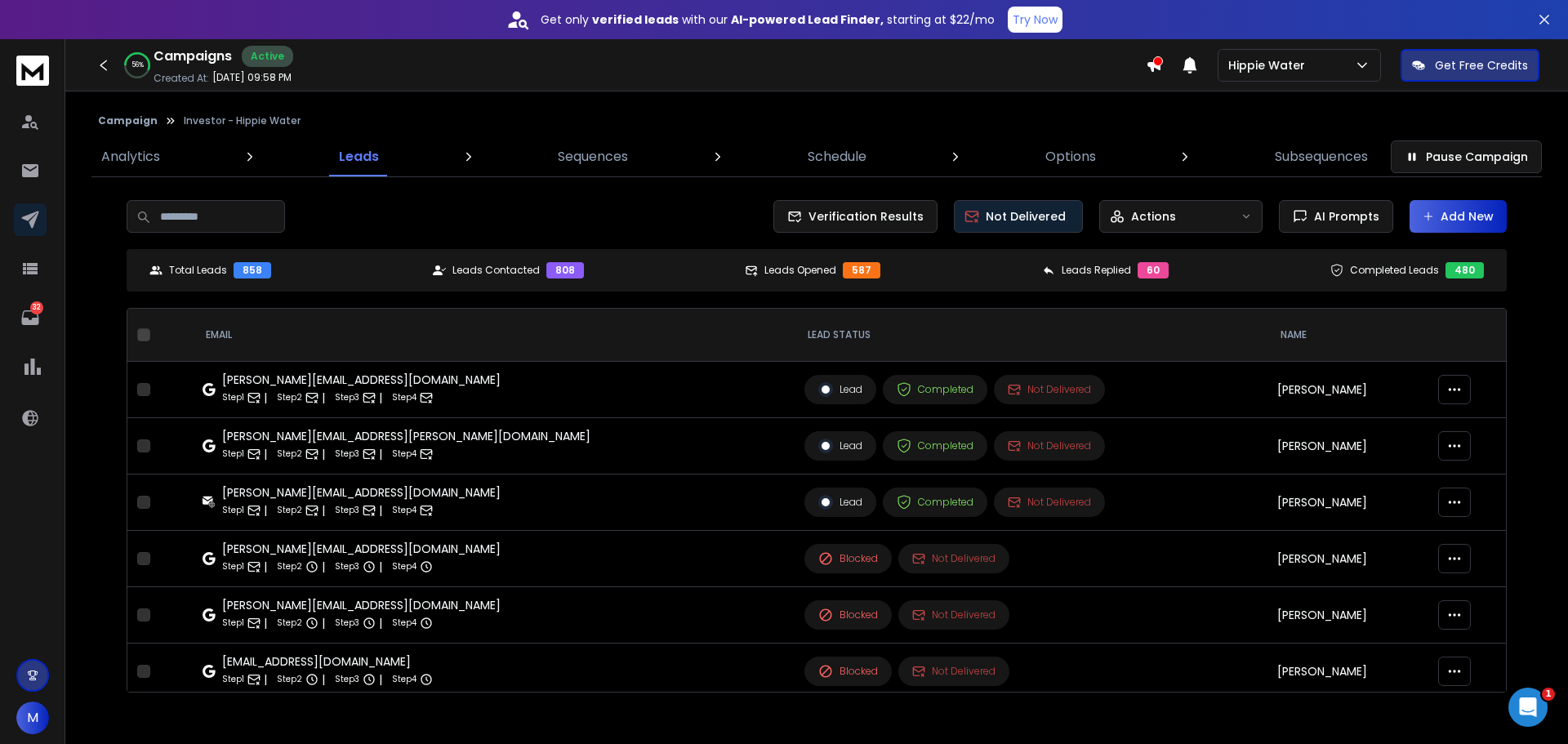
click at [979, 217] on icon "button" at bounding box center [972, 217] width 15 height 15
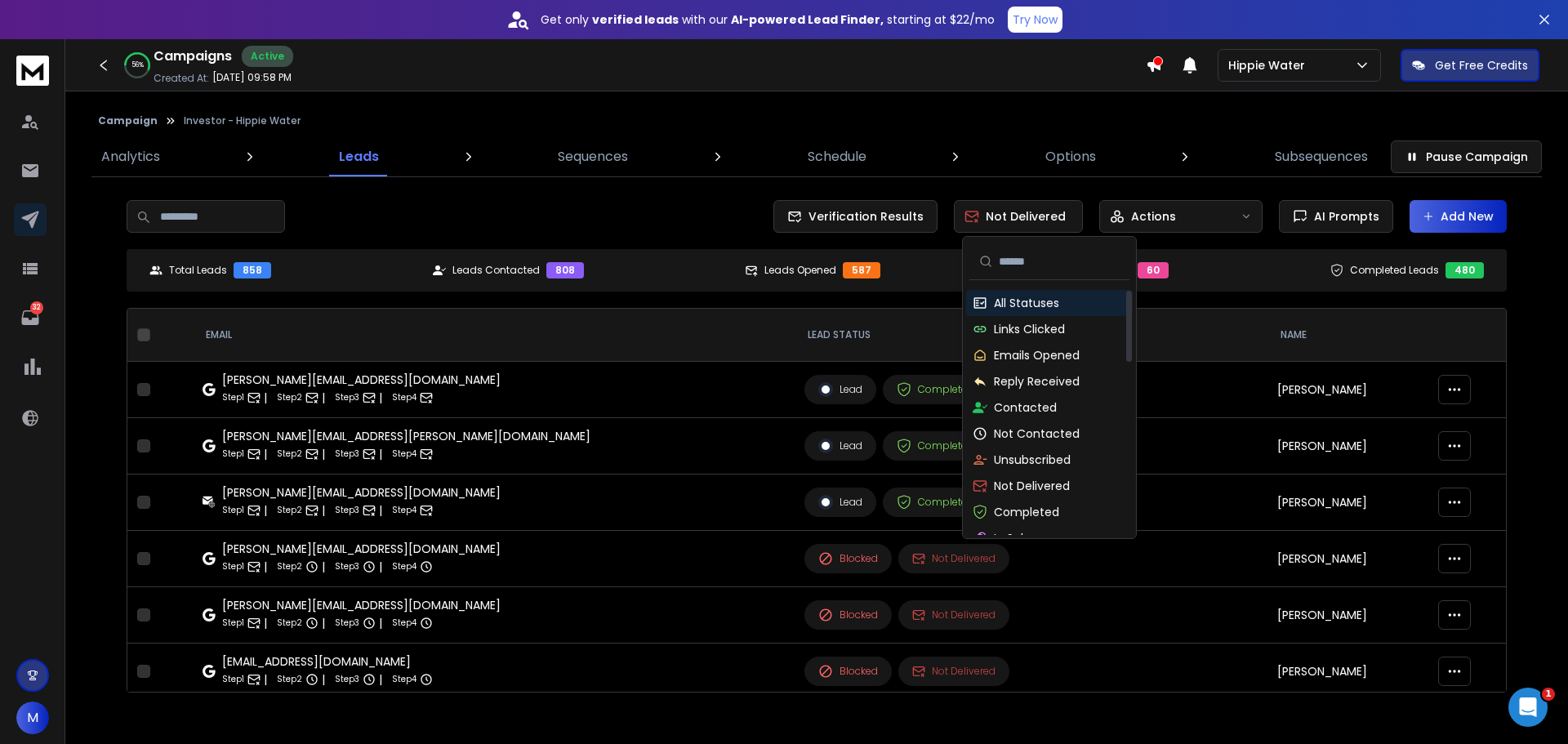
click at [1020, 309] on p "All Statuses" at bounding box center [1026, 303] width 65 height 17
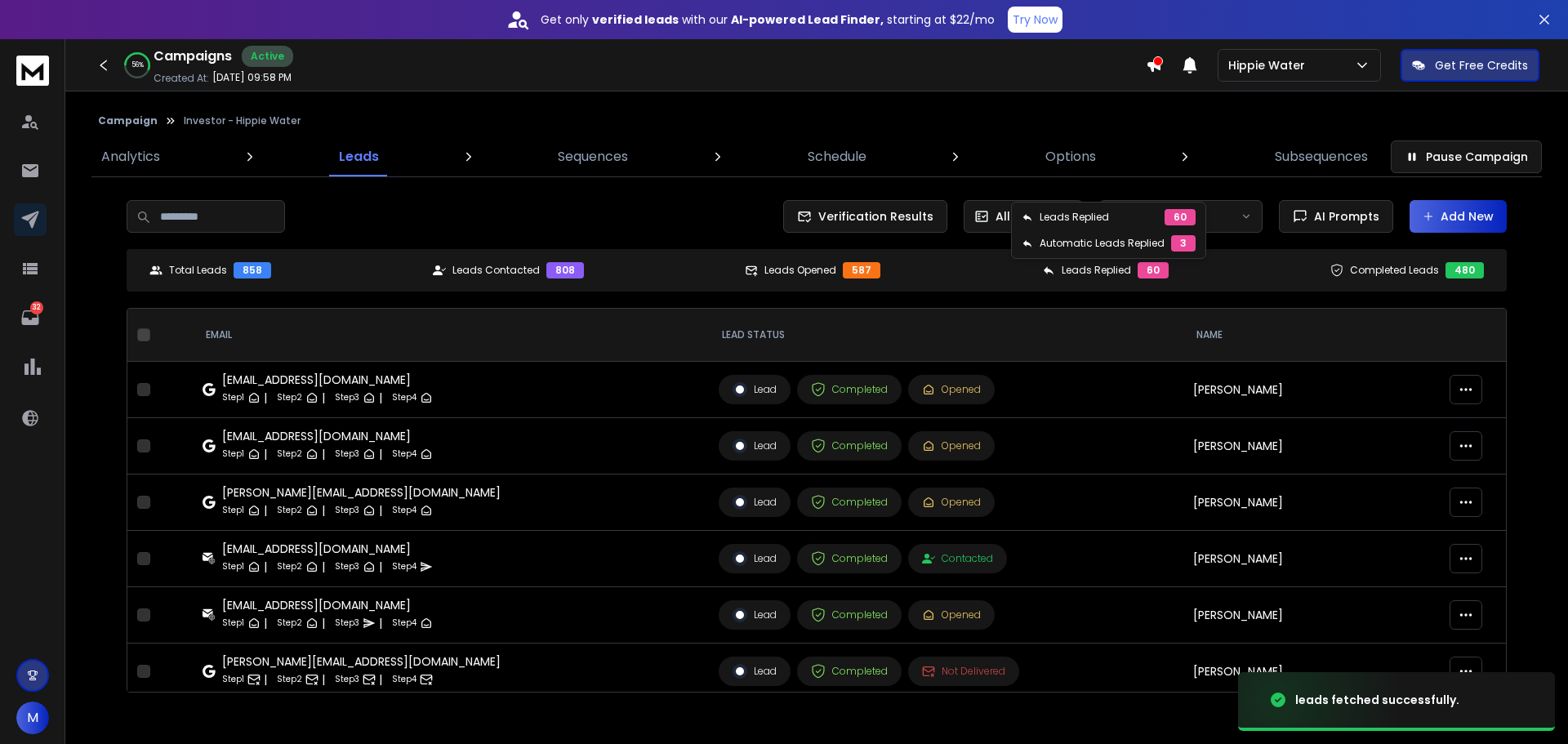
click at [1173, 225] on div "60" at bounding box center [1180, 218] width 31 height 17
click at [1221, 217] on div "Actions" at bounding box center [1172, 217] width 124 height 17
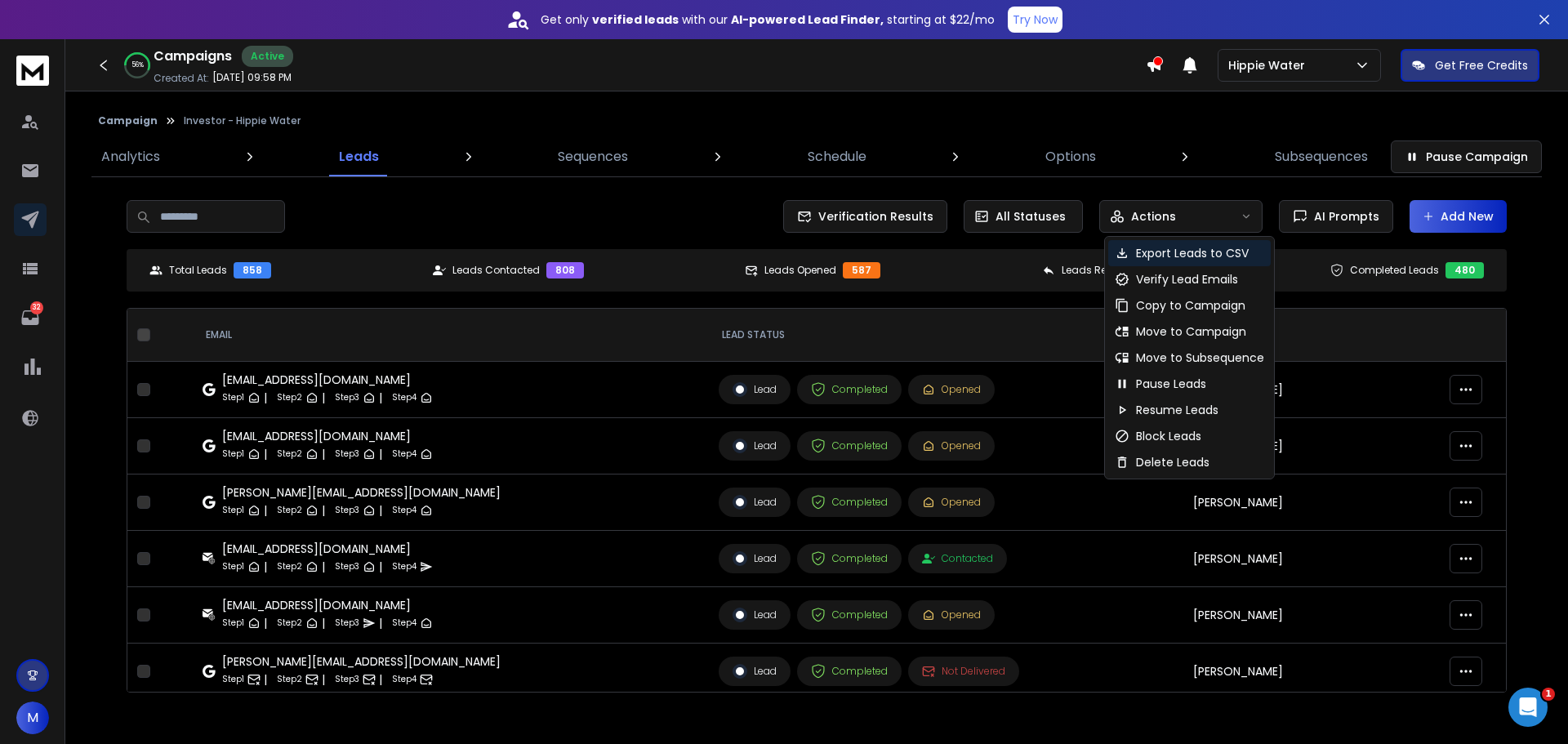
click at [1210, 254] on p "Export Leads to CSV" at bounding box center [1192, 254] width 112 height 17
